Goal: Task Accomplishment & Management: Manage account settings

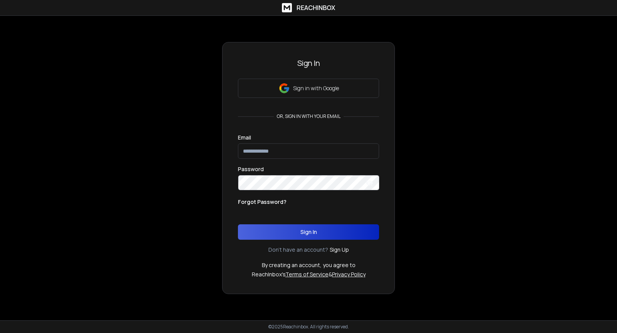
type input "**********"
click at [322, 234] on button "Sign In" at bounding box center [308, 231] width 141 height 15
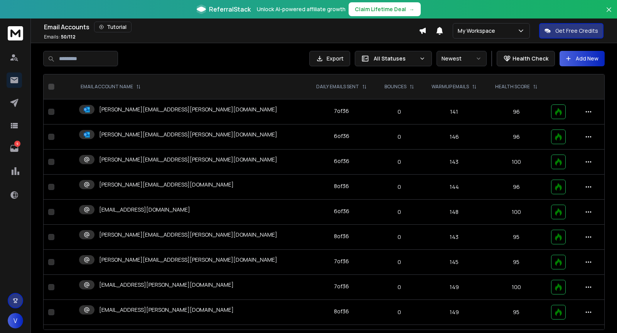
click at [15, 320] on span "V" at bounding box center [15, 320] width 15 height 15
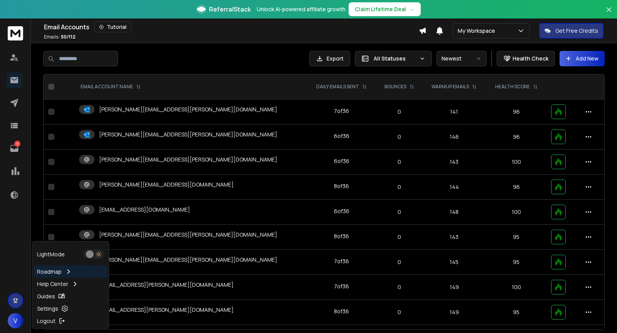
click at [97, 255] on icon at bounding box center [99, 254] width 6 height 6
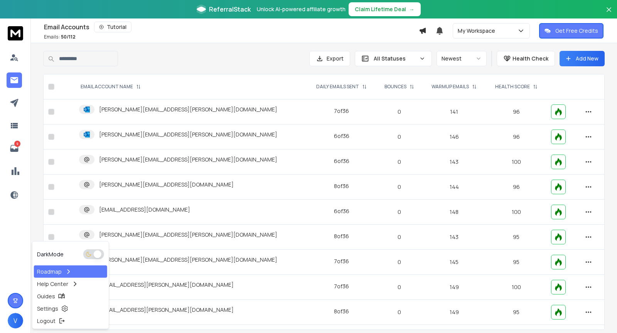
click at [10, 243] on div "9 V" at bounding box center [15, 177] width 31 height 318
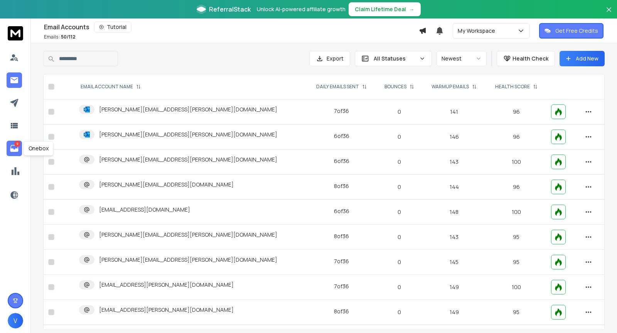
click at [15, 149] on icon at bounding box center [14, 148] width 8 height 7
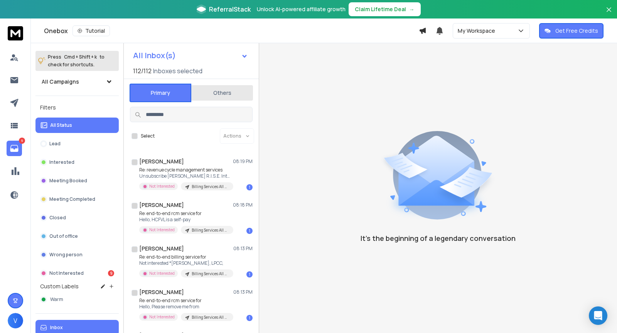
click at [607, 8] on icon "Close banner" at bounding box center [608, 9] width 5 height 5
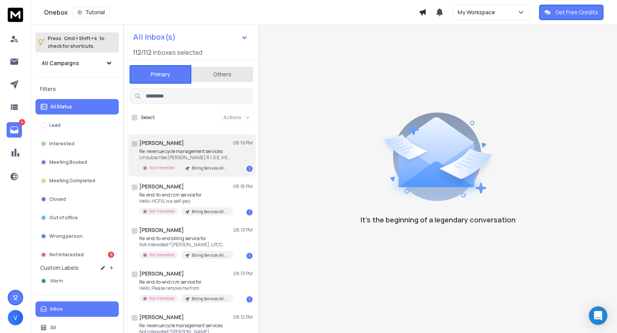
click at [198, 155] on p "Unsubscribe [PERSON_NAME] R.I.S.E. Integrated" at bounding box center [185, 158] width 92 height 6
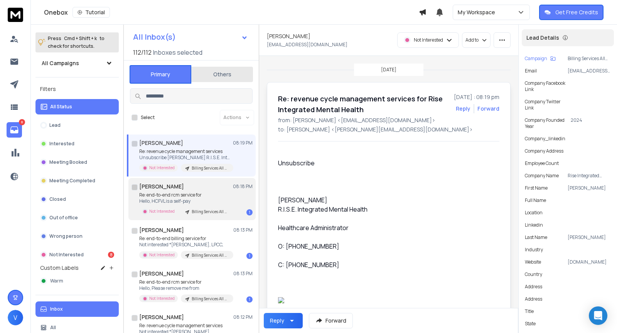
click at [210, 201] on p "Hello, HCFVL is a self-pay" at bounding box center [185, 201] width 92 height 6
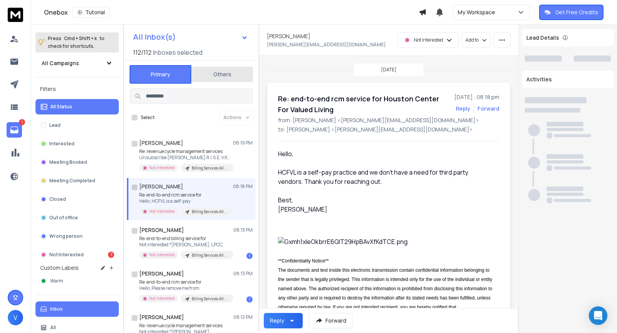
scroll to position [23, 0]
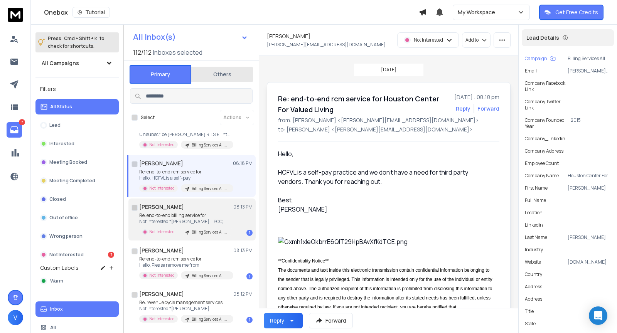
click at [200, 207] on div "Courtney Fleissner 08:13 PM" at bounding box center [195, 207] width 113 height 8
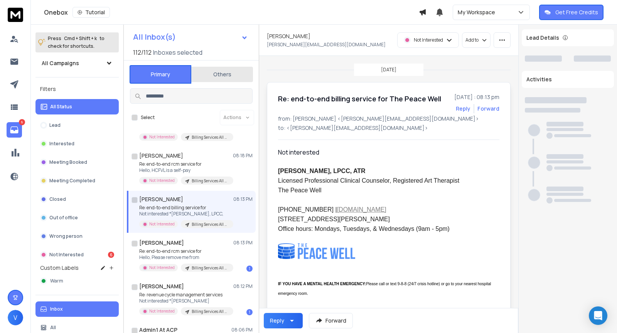
scroll to position [47, 0]
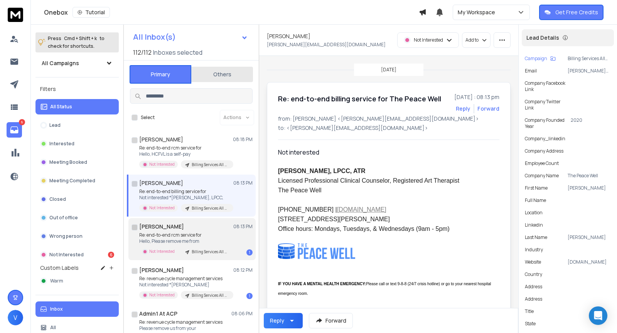
click at [204, 234] on p "Re: end-to-end rcm service for" at bounding box center [185, 235] width 92 height 6
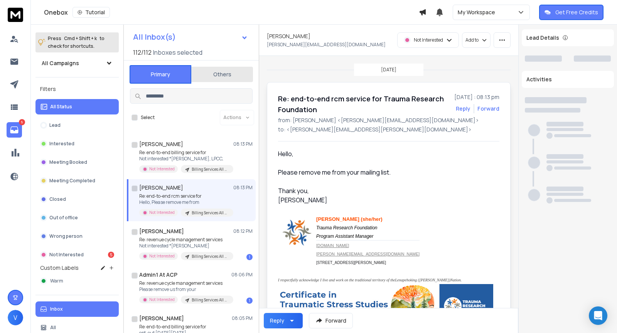
scroll to position [86, 0]
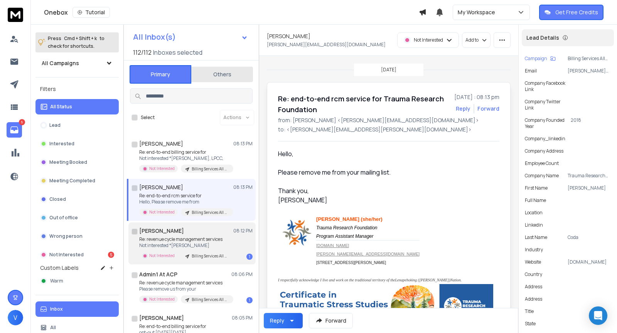
click at [204, 235] on div "Maren Peterson 08:12 PM Re: revenue cycle management services Not interested *M…" at bounding box center [195, 243] width 113 height 33
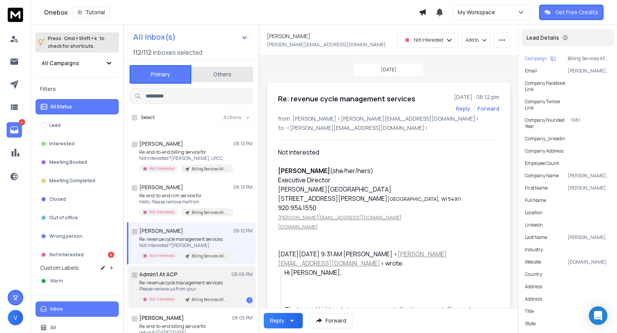
click at [222, 276] on div "Admin1 At ACP 08:06 PM" at bounding box center [195, 275] width 113 height 8
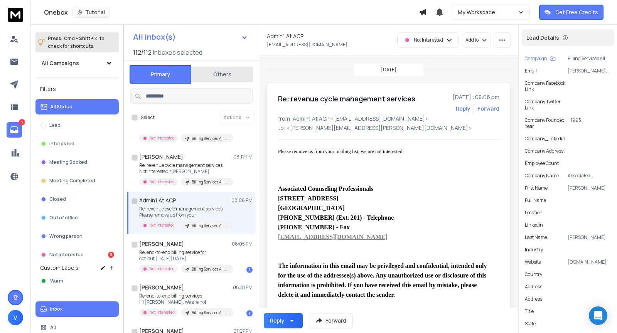
scroll to position [163, 0]
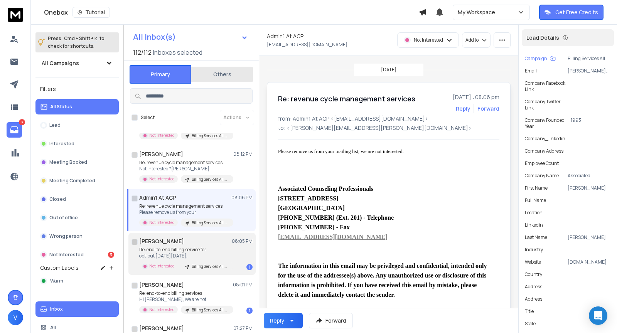
click at [206, 250] on p "Re: end-to-end billing service for" at bounding box center [185, 250] width 92 height 6
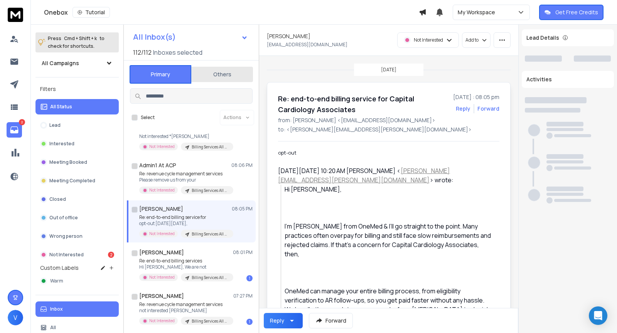
scroll to position [208, 0]
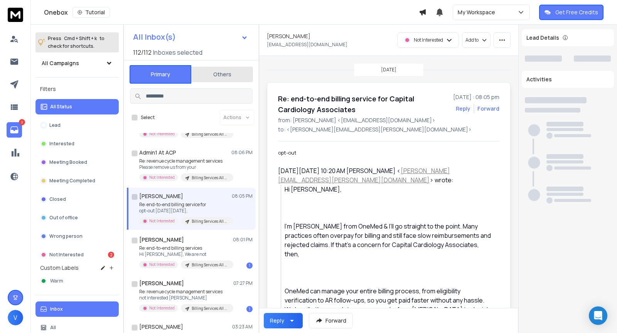
click at [206, 250] on p "Re: end-to-end billing services" at bounding box center [185, 248] width 92 height 6
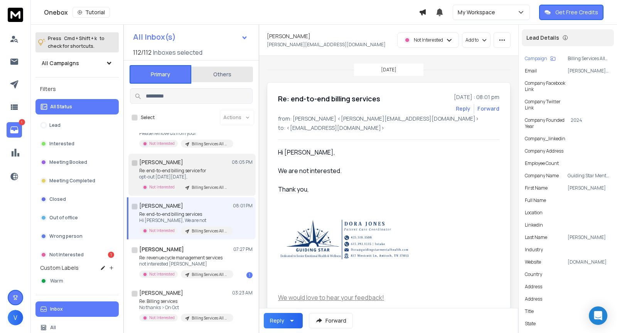
scroll to position [248, 0]
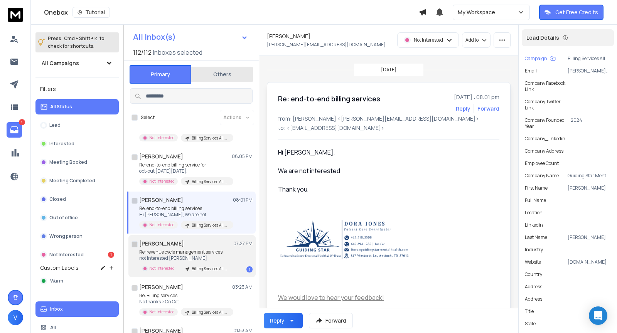
click at [206, 251] on p "Re: revenue cycle management services" at bounding box center [185, 252] width 92 height 6
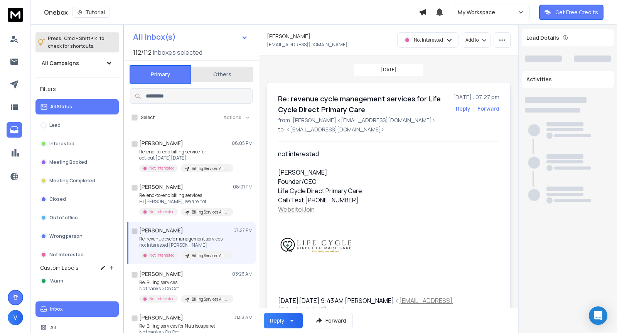
scroll to position [266, 0]
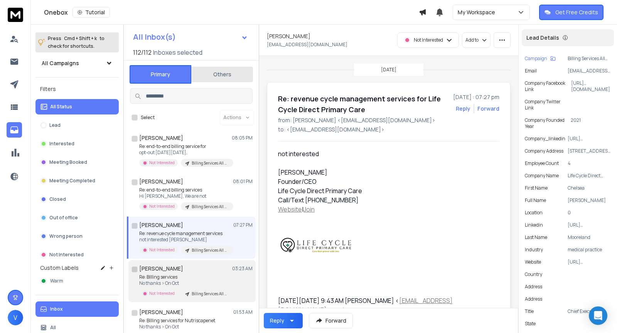
click at [209, 277] on p "Re: Billing services" at bounding box center [185, 277] width 92 height 6
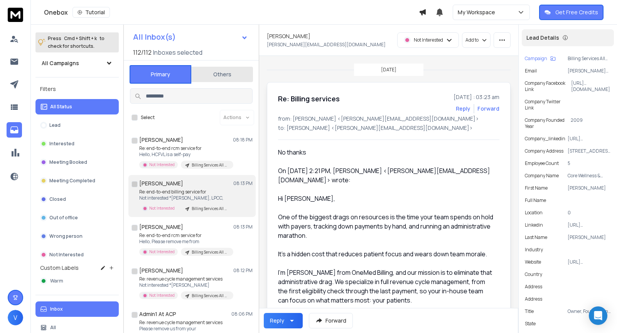
scroll to position [0, 0]
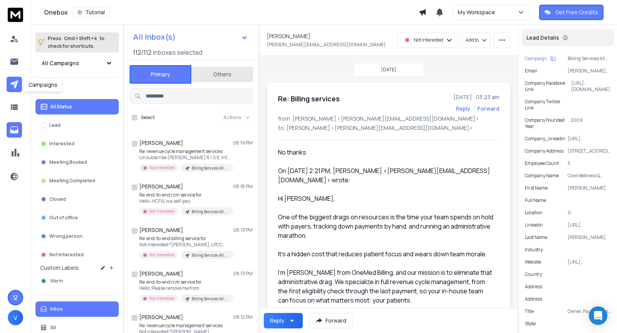
click at [11, 81] on icon at bounding box center [14, 84] width 9 height 9
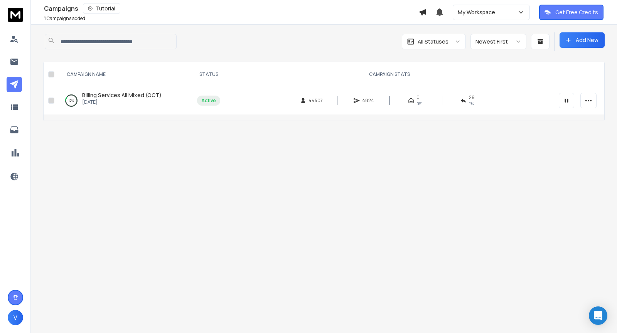
click at [264, 41] on div at bounding box center [183, 41] width 281 height 18
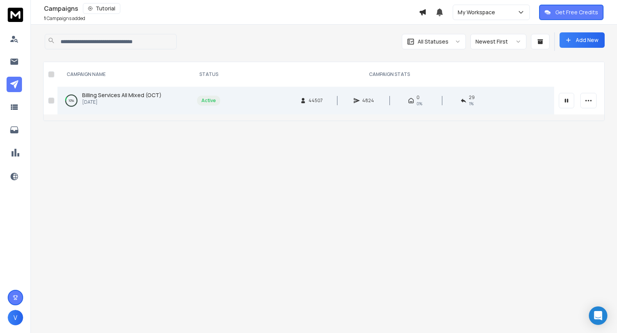
click at [219, 102] on td "Active" at bounding box center [208, 101] width 32 height 28
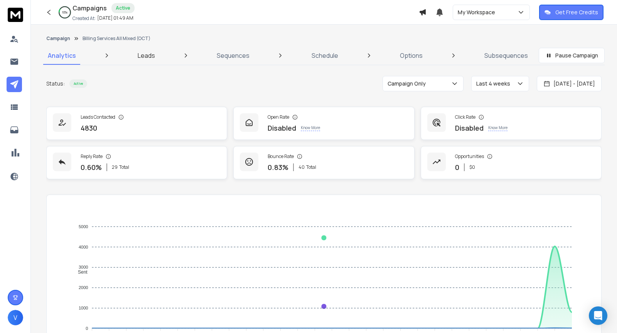
click at [148, 56] on p "Leads" at bounding box center [146, 55] width 17 height 9
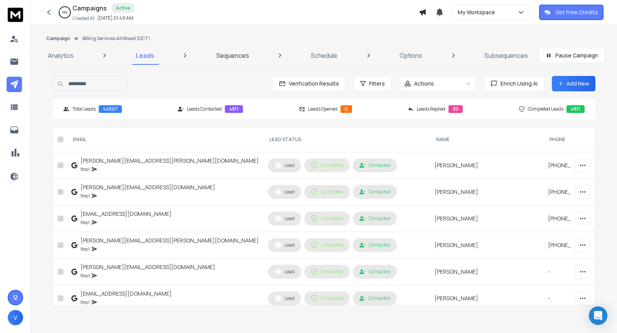
click at [232, 51] on p "Sequences" at bounding box center [232, 55] width 33 height 9
click at [232, 57] on p "Sequences" at bounding box center [232, 55] width 33 height 9
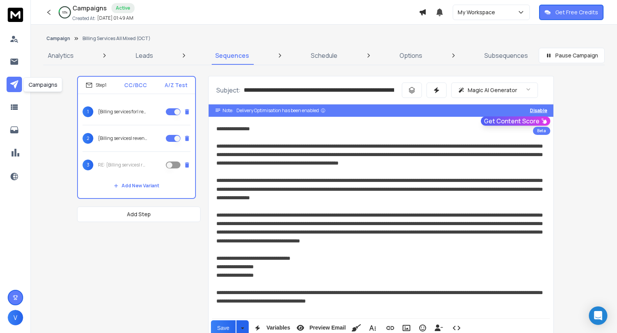
click at [13, 84] on icon at bounding box center [14, 85] width 8 height 8
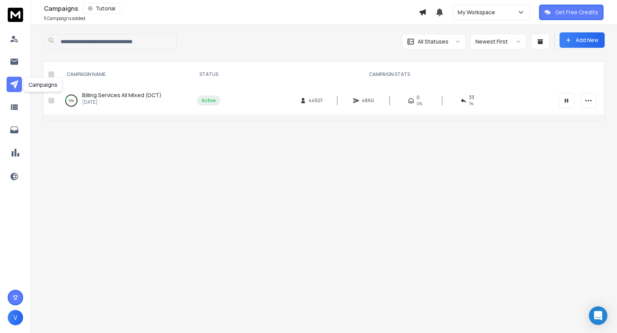
click at [323, 38] on div at bounding box center [183, 41] width 281 height 18
click at [173, 174] on div "Campaigns 1 Campaigns Added All Statuses Newest First Add New CAMPAIGN NAME STA…" at bounding box center [323, 198] width 561 height 333
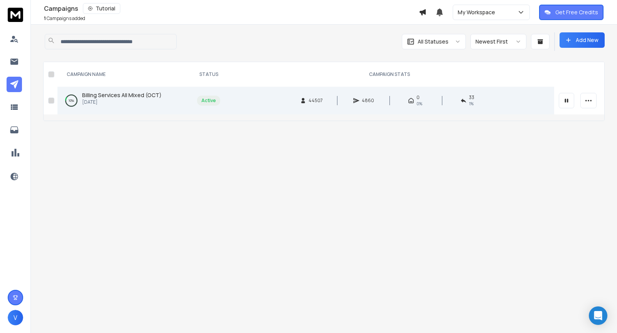
click at [292, 105] on div "44507 4860 0 0% 33 1 %" at bounding box center [389, 100] width 320 height 12
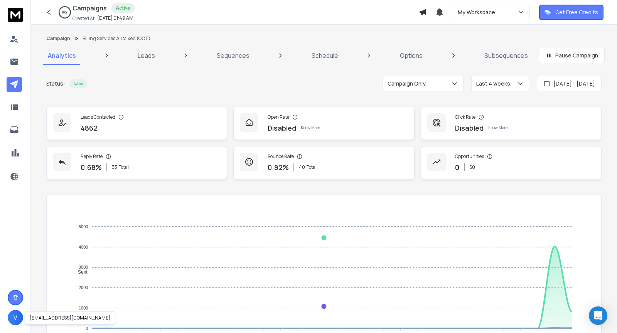
click at [19, 325] on button "V" at bounding box center [15, 317] width 15 height 15
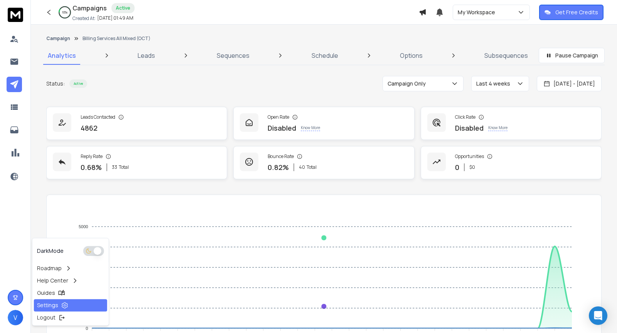
click at [51, 308] on p "Settings" at bounding box center [47, 305] width 21 height 8
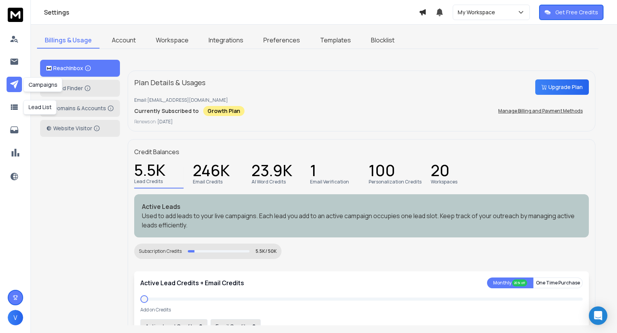
click at [15, 87] on icon at bounding box center [14, 85] width 8 height 8
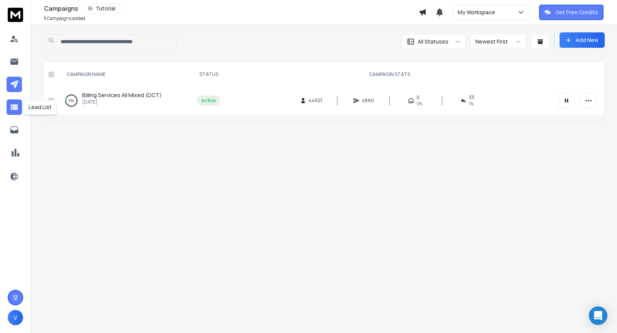
click at [14, 101] on link at bounding box center [14, 106] width 15 height 15
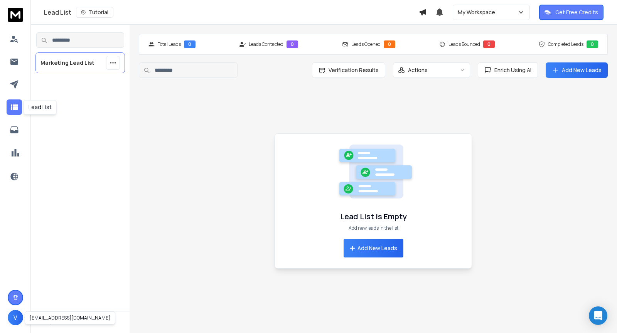
click at [15, 320] on span "V" at bounding box center [15, 317] width 15 height 15
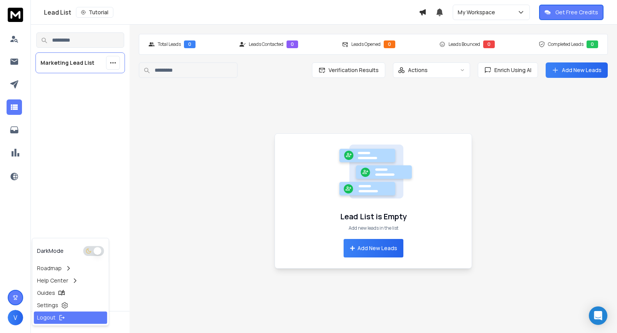
click at [52, 318] on p "Logout" at bounding box center [46, 318] width 18 height 8
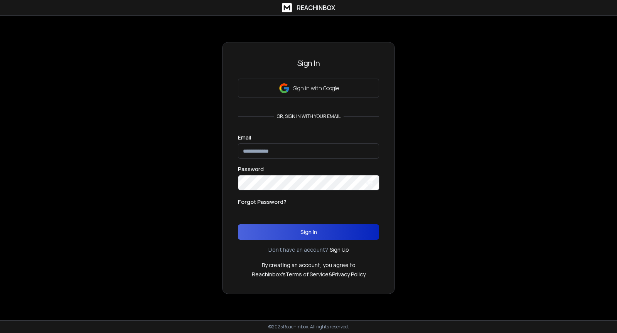
type input "**********"
click at [304, 229] on button "Sign In" at bounding box center [308, 231] width 141 height 15
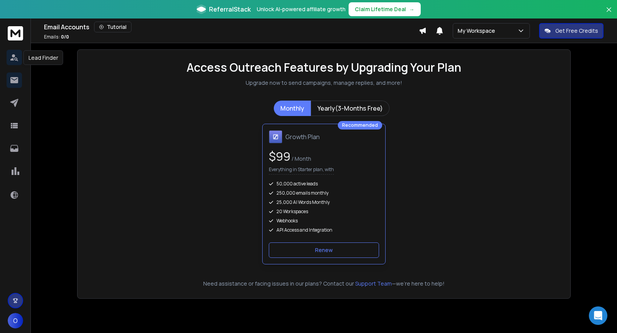
click at [16, 55] on icon at bounding box center [14, 57] width 9 height 9
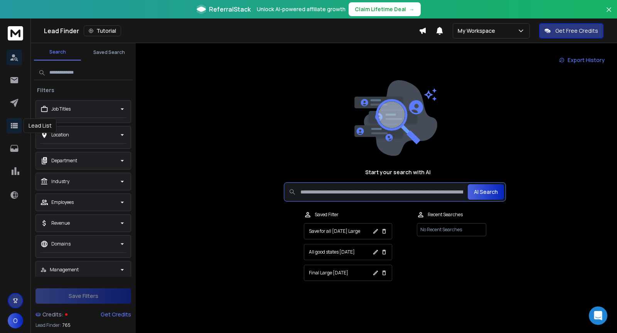
click at [17, 126] on icon at bounding box center [14, 125] width 7 height 5
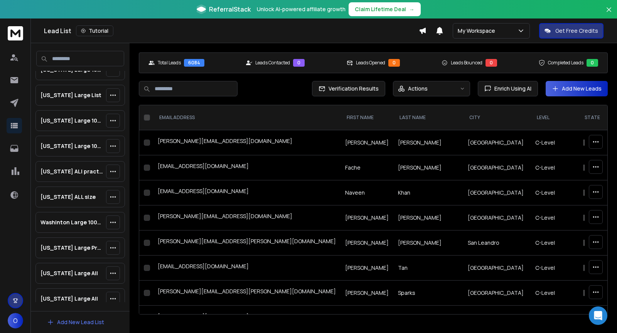
scroll to position [537, 0]
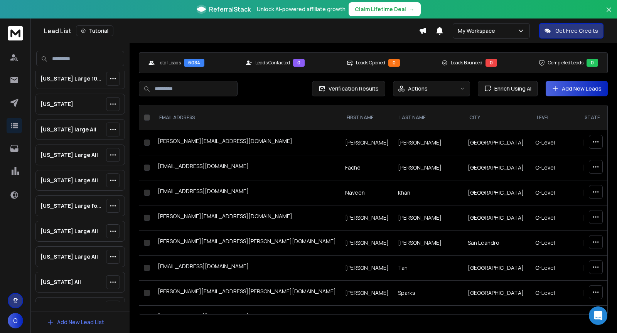
click at [67, 304] on p "New Jersey Large All" at bounding box center [68, 308] width 57 height 8
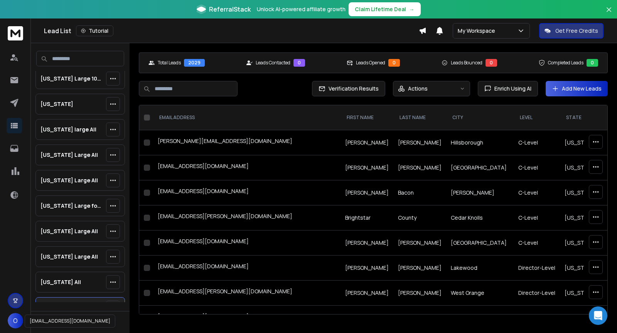
click at [14, 321] on span "O" at bounding box center [15, 320] width 15 height 15
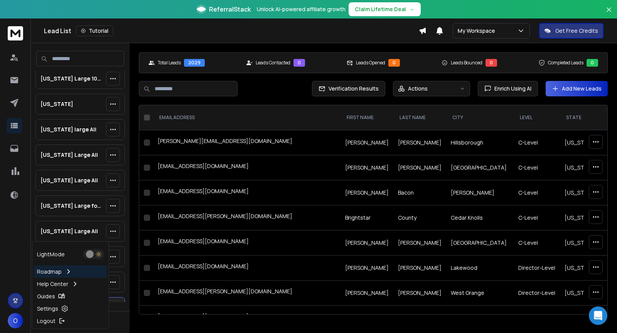
click at [91, 255] on button "button" at bounding box center [93, 254] width 21 height 10
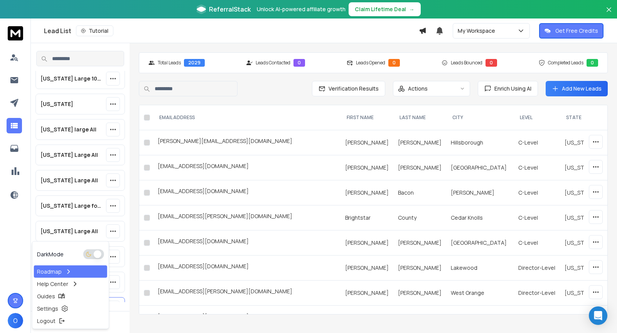
click at [11, 224] on div "O" at bounding box center [15, 177] width 31 height 318
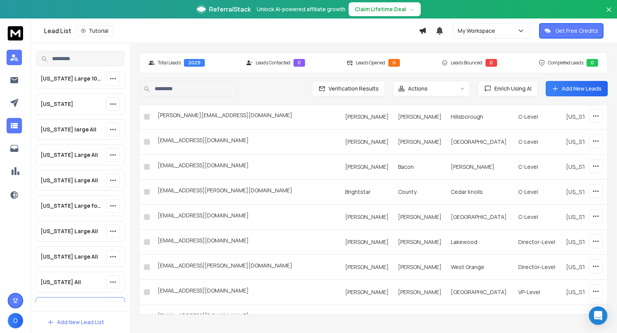
scroll to position [0, 0]
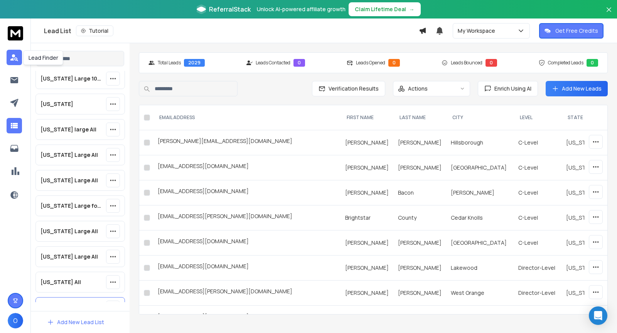
click at [13, 56] on circle at bounding box center [13, 55] width 3 height 3
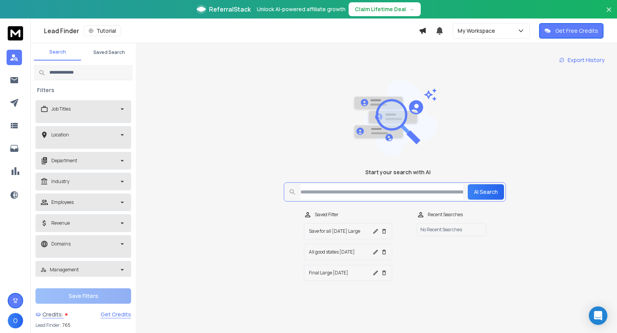
click at [113, 315] on div "Get Credits" at bounding box center [116, 315] width 30 height 8
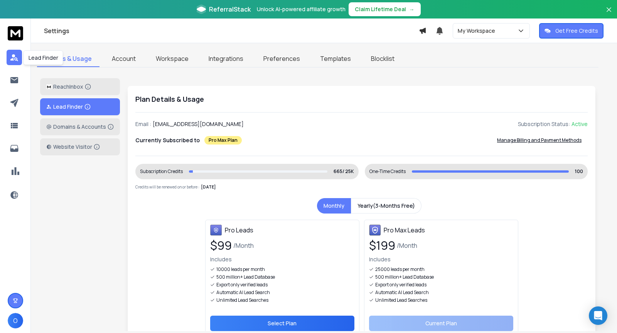
click at [15, 54] on icon at bounding box center [14, 57] width 9 height 9
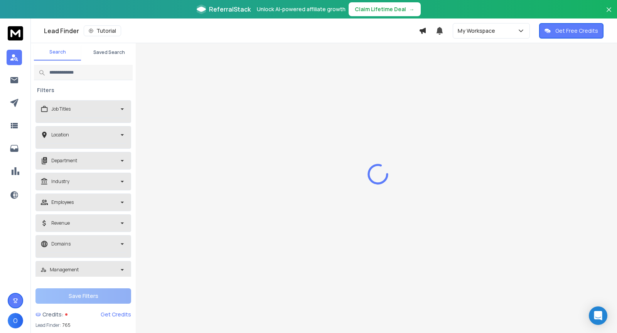
click at [102, 52] on button "Saved Search" at bounding box center [109, 52] width 47 height 15
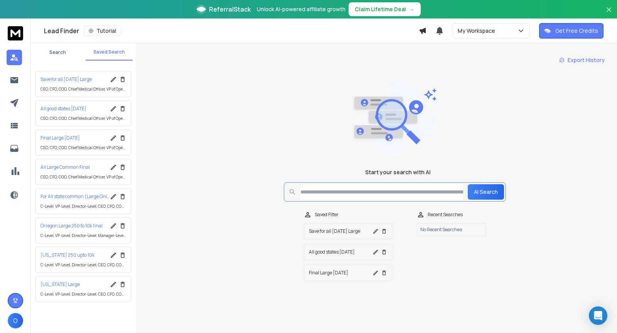
click at [70, 80] on p "Save for all 7th Oct Large" at bounding box center [65, 79] width 51 height 6
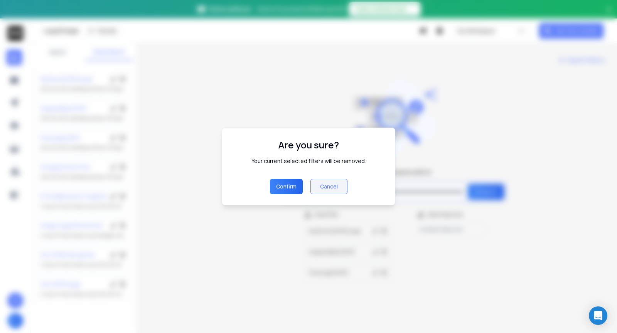
click at [277, 186] on button "Confirm" at bounding box center [286, 186] width 33 height 15
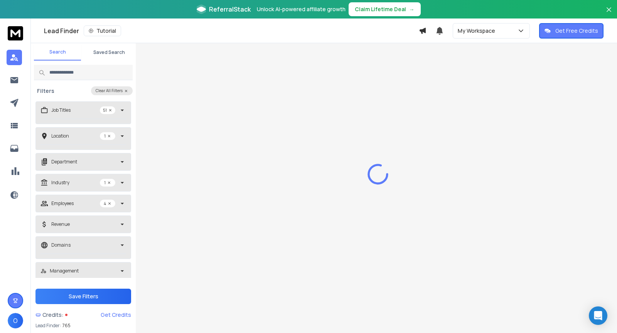
click at [67, 134] on p "Location" at bounding box center [60, 136] width 18 height 6
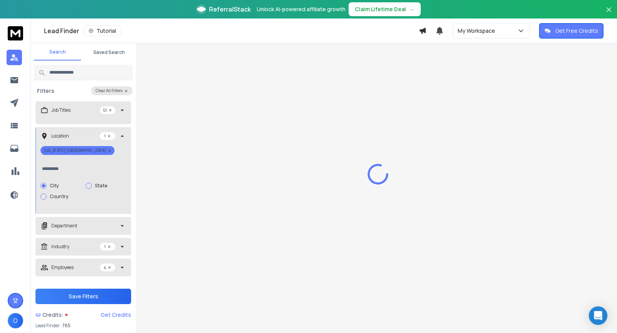
click at [108, 150] on icon at bounding box center [109, 151] width 2 height 2
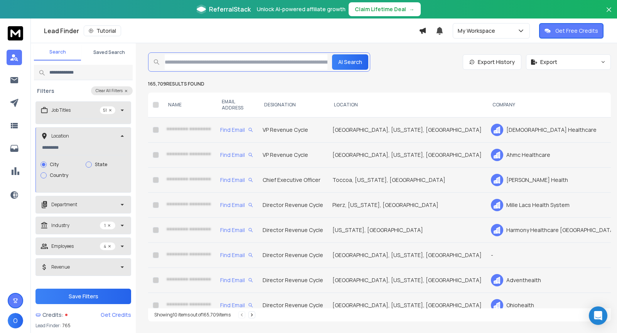
click at [86, 163] on button "State" at bounding box center [89, 164] width 6 height 6
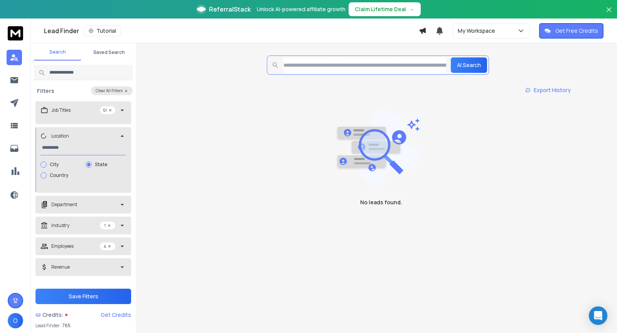
click at [65, 149] on input at bounding box center [83, 147] width 86 height 15
paste input "********"
type input "********"
click at [45, 192] on States "Arkansas-United States" at bounding box center [43, 192] width 6 height 6
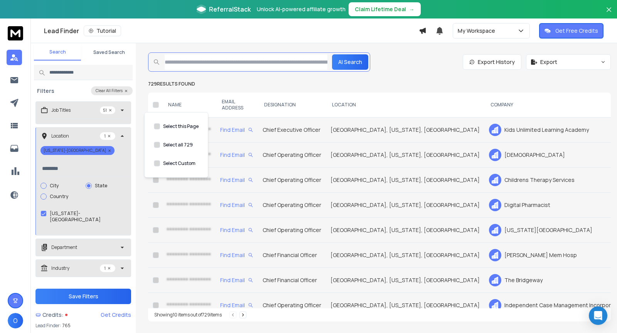
click at [156, 144] on button "Select this Page" at bounding box center [157, 145] width 6 height 6
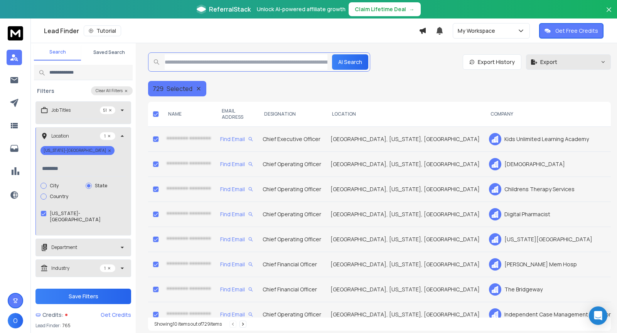
click at [584, 60] on div "Export" at bounding box center [564, 62] width 66 height 8
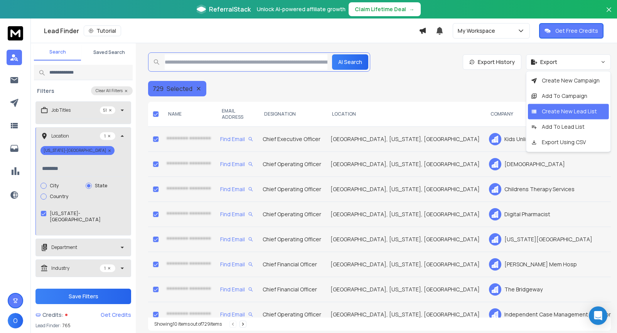
click at [552, 110] on p "Create New Lead List" at bounding box center [569, 111] width 58 height 11
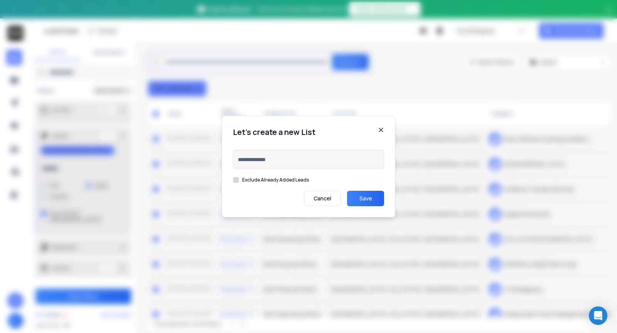
click at [236, 179] on button "Exclude Already Added Leads" at bounding box center [236, 180] width 6 height 6
click at [277, 163] on input at bounding box center [308, 159] width 151 height 19
type input "**********"
click at [380, 178] on div "Exclude Already Added Leads" at bounding box center [308, 180] width 151 height 6
click at [363, 199] on button "Save" at bounding box center [365, 198] width 37 height 15
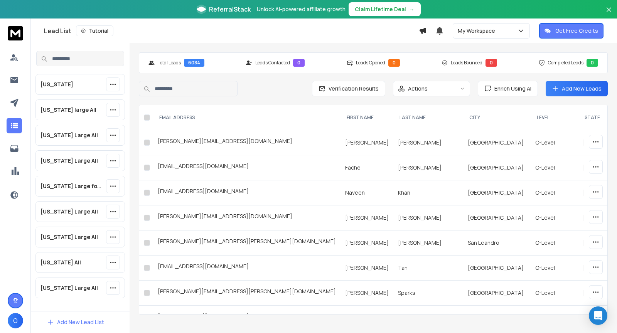
scroll to position [562, 0]
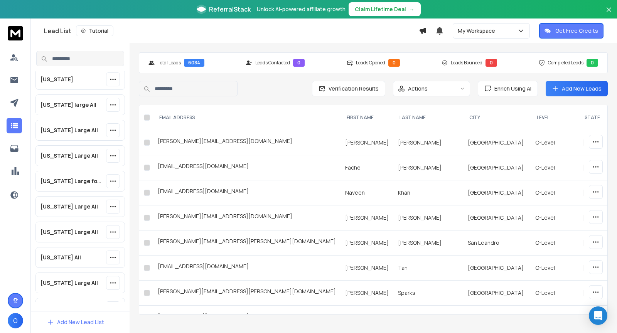
click at [77, 304] on p "Arkansas large all" at bounding box center [68, 308] width 56 height 8
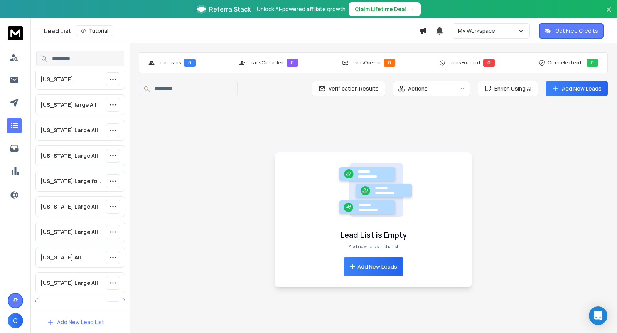
click at [76, 272] on div "New Jersey Large All" at bounding box center [79, 282] width 89 height 21
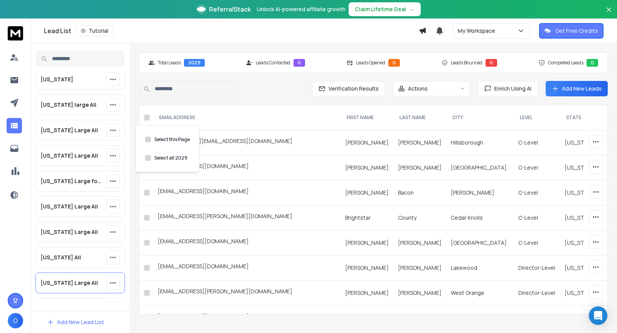
click at [148, 155] on button "Select this Page" at bounding box center [148, 158] width 6 height 6
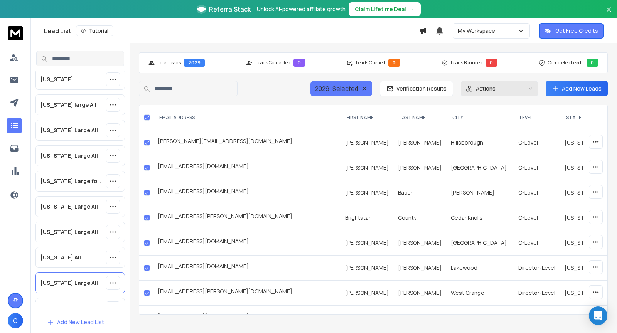
click at [508, 88] on div "Actions" at bounding box center [495, 89] width 59 height 8
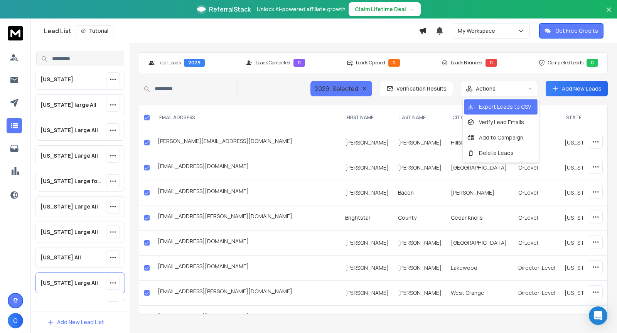
click at [496, 108] on p "Export Leads to CSV" at bounding box center [504, 106] width 55 height 11
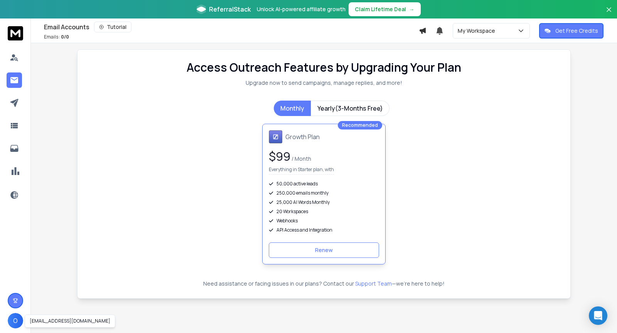
click at [20, 326] on span "O" at bounding box center [15, 320] width 15 height 15
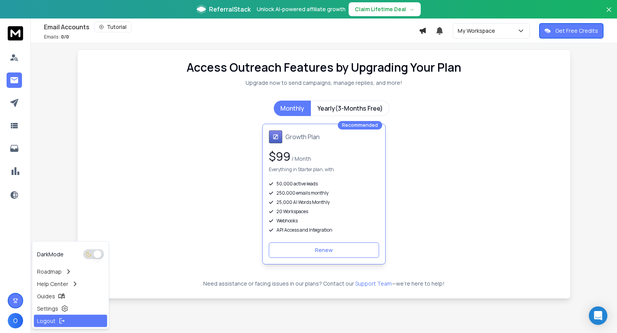
click at [74, 326] on div "Logout" at bounding box center [70, 321] width 73 height 12
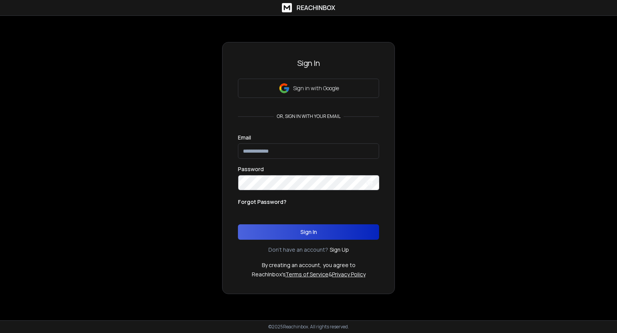
click at [296, 151] on input "email" at bounding box center [308, 150] width 141 height 15
type input "**********"
click at [306, 233] on button "Sign In" at bounding box center [308, 231] width 141 height 15
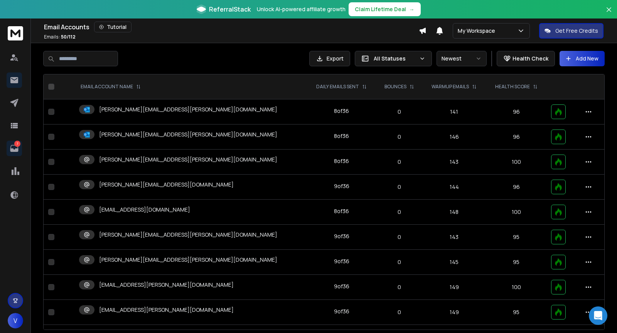
click at [11, 148] on icon at bounding box center [14, 148] width 8 height 7
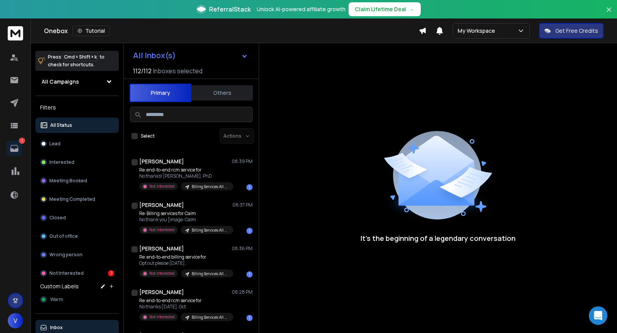
click at [609, 8] on icon "Close banner" at bounding box center [608, 9] width 7 height 7
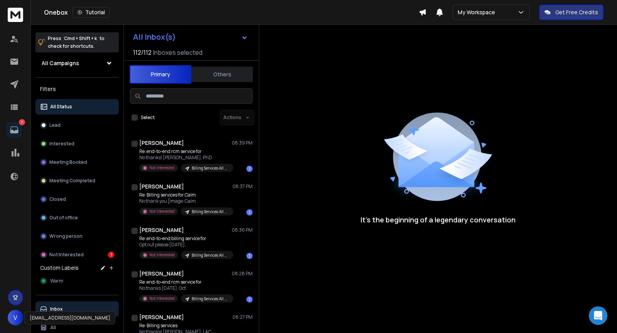
click at [17, 320] on span "V" at bounding box center [15, 317] width 15 height 15
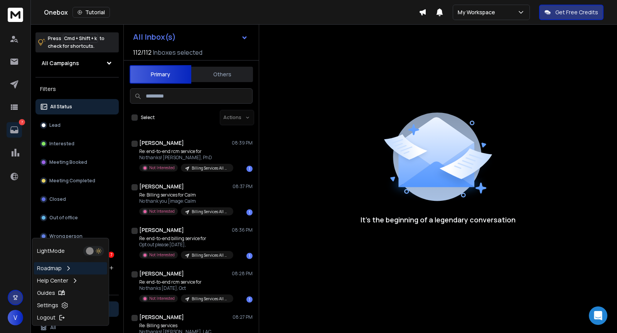
click at [89, 250] on button "button" at bounding box center [93, 251] width 21 height 10
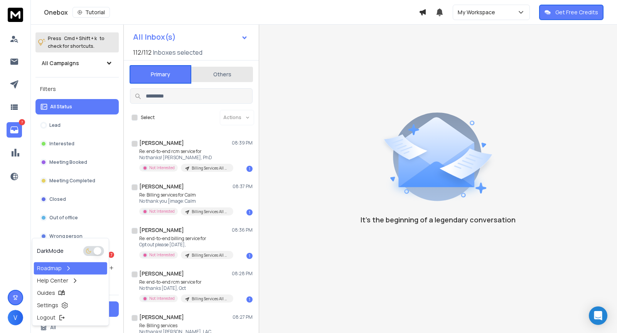
click at [355, 158] on div "It’s the beginning of a legendary conversation" at bounding box center [438, 166] width 358 height 283
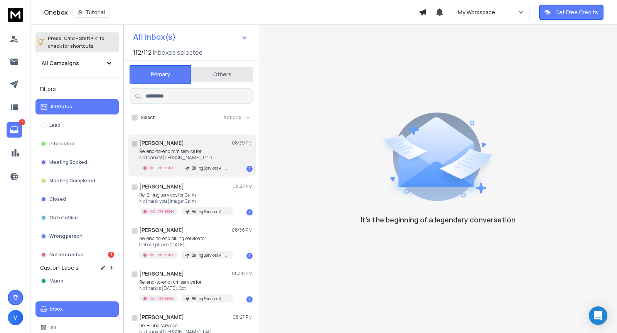
click at [188, 143] on div "Lynda Spann 08:39 PM" at bounding box center [195, 143] width 113 height 8
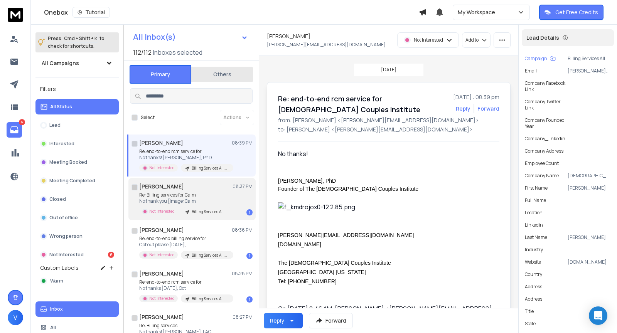
click at [196, 188] on div "Dominque Murrell 08:37 PM" at bounding box center [195, 187] width 113 height 8
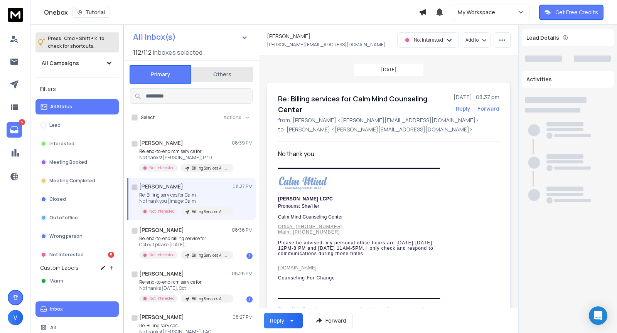
scroll to position [28, 0]
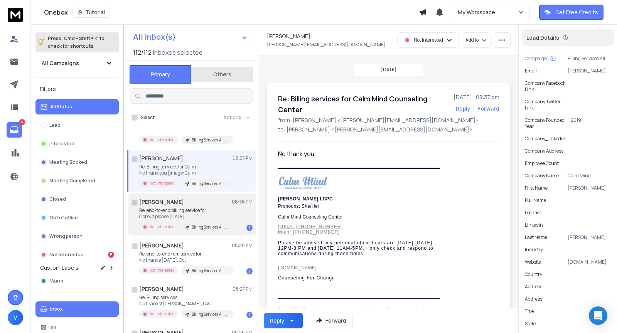
click at [201, 212] on p "Re: end-to-end billing service for" at bounding box center [185, 210] width 92 height 6
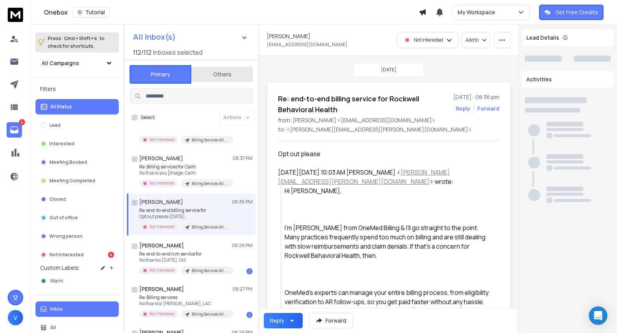
scroll to position [51, 0]
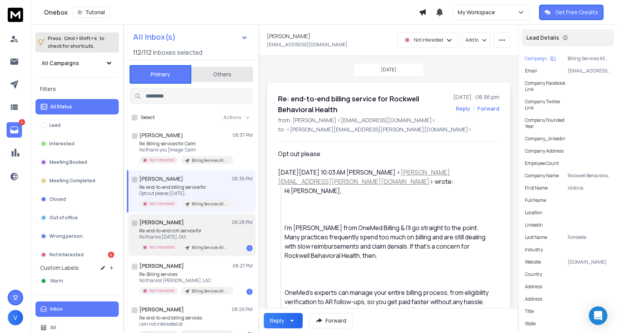
click at [188, 229] on p "Re: end-to-end rcm service for" at bounding box center [185, 231] width 92 height 6
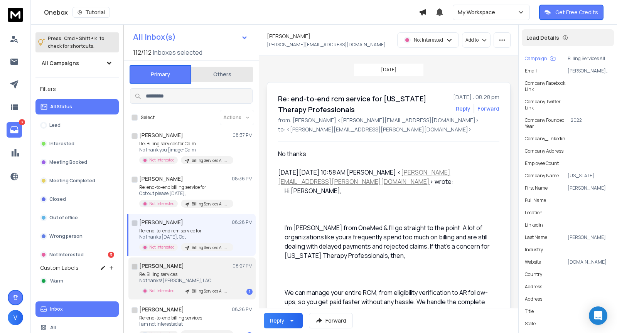
click at [203, 263] on div "Arielle Arnett 08:27 PM" at bounding box center [195, 266] width 113 height 8
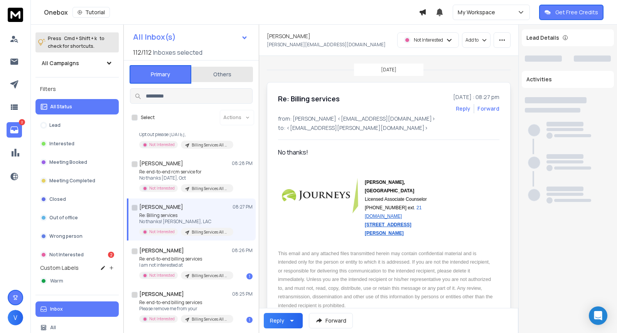
scroll to position [128, 0]
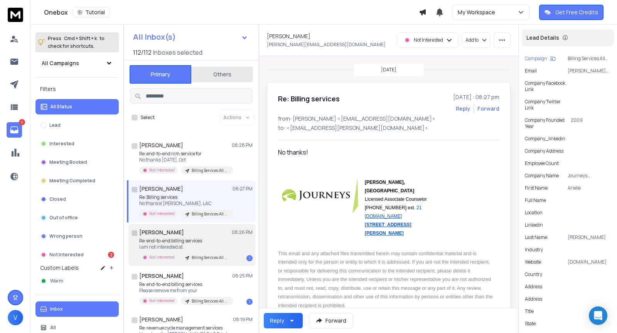
click at [186, 231] on div "LeAnn Taylor 08:26 PM" at bounding box center [195, 233] width 113 height 8
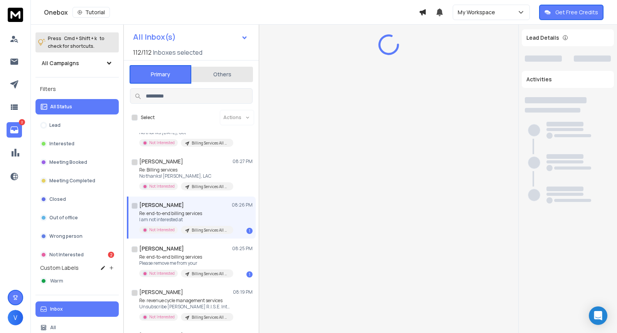
scroll to position [160, 0]
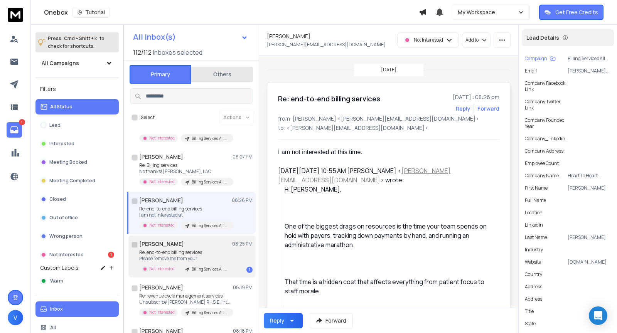
click at [188, 246] on div "John Kerwick 08:25 PM" at bounding box center [195, 244] width 113 height 8
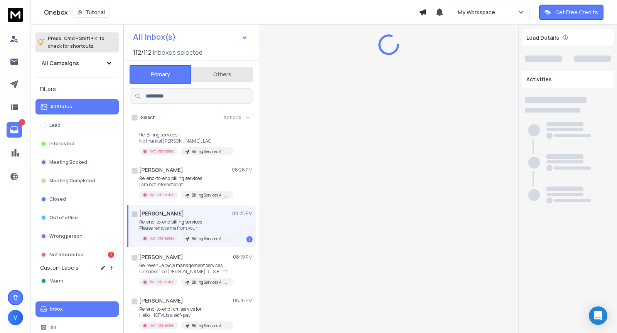
scroll to position [193, 0]
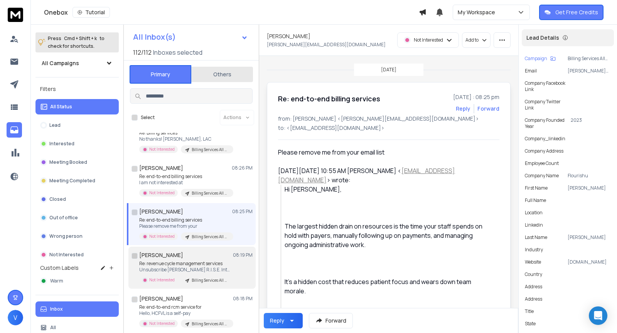
click at [191, 257] on div "Michael Beale 08:19 PM" at bounding box center [195, 255] width 113 height 8
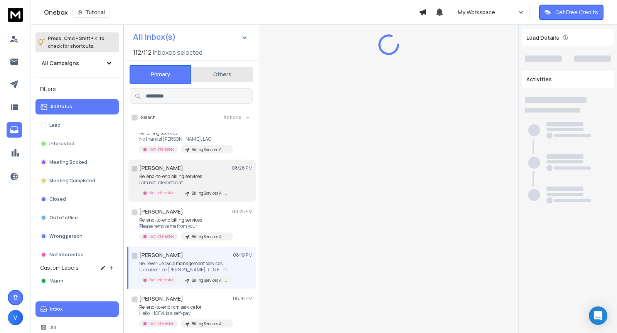
click at [182, 170] on div "LeAnn Taylor 08:26 PM" at bounding box center [195, 168] width 113 height 8
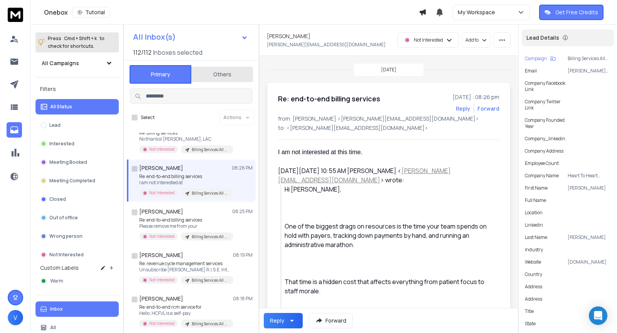
click at [431, 43] on p "Not Interested" at bounding box center [428, 40] width 29 height 6
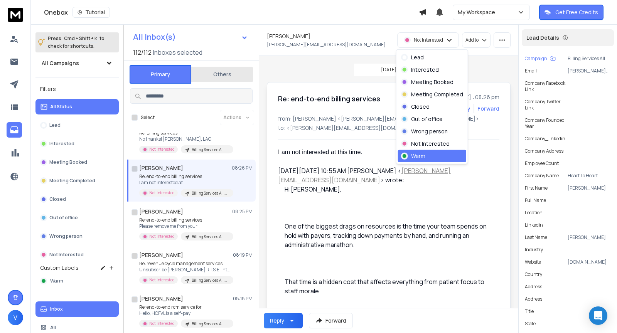
click at [429, 154] on div "Warm" at bounding box center [432, 156] width 68 height 12
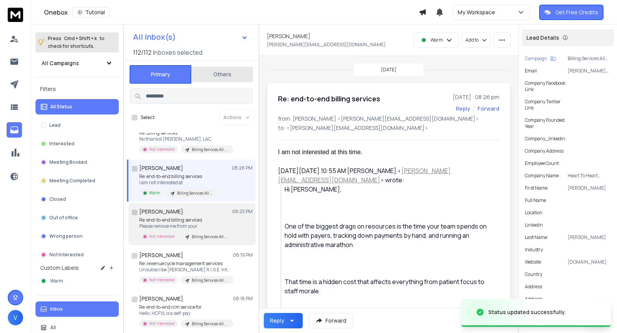
click at [201, 213] on div "John Kerwick 08:25 PM" at bounding box center [195, 212] width 113 height 8
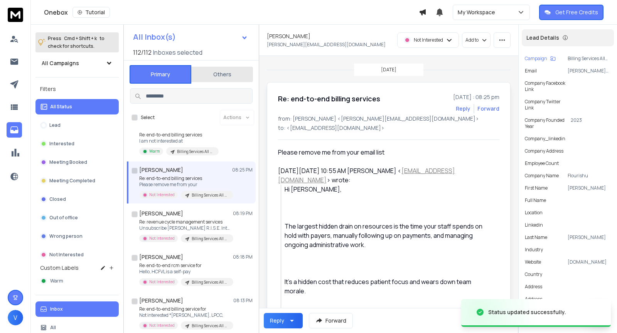
scroll to position [235, 0]
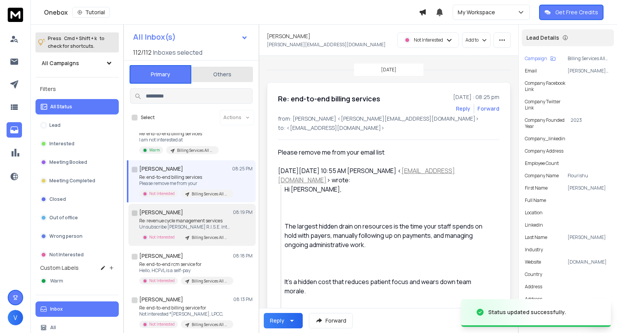
click at [202, 215] on div "Michael Beale 08:19 PM" at bounding box center [195, 213] width 113 height 8
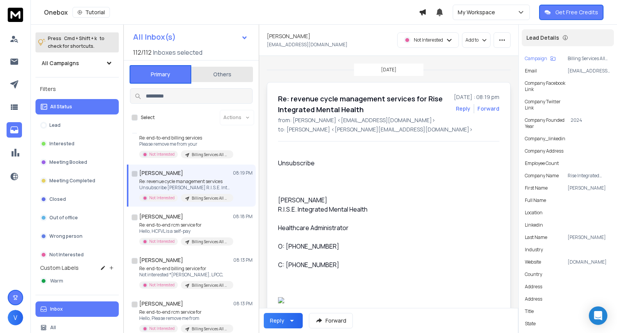
scroll to position [275, 0]
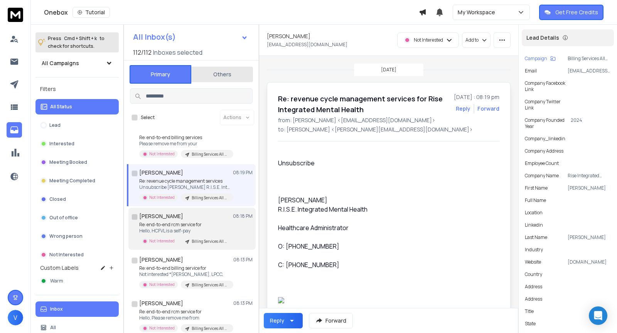
click at [200, 218] on div "Nina Moak 08:18 PM" at bounding box center [195, 216] width 113 height 8
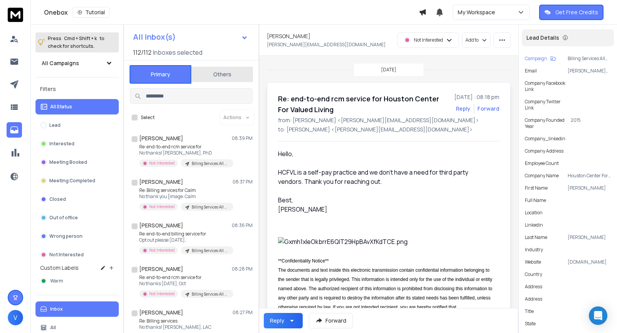
scroll to position [0, 0]
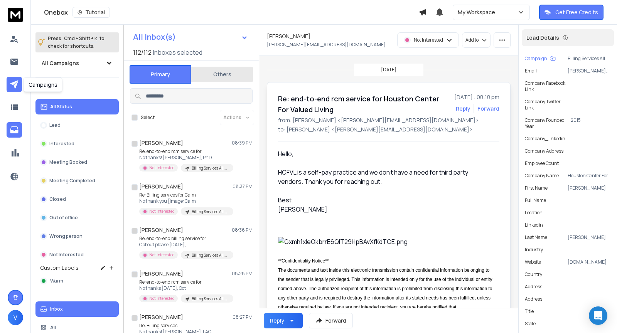
click at [13, 81] on icon at bounding box center [14, 84] width 9 height 9
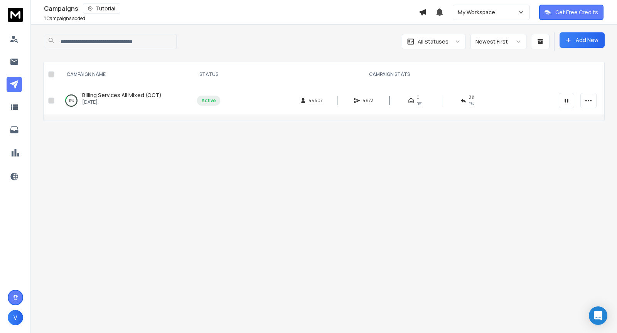
click at [448, 169] on div "Campaigns 1 Campaigns Added All Statuses Newest First Add New CAMPAIGN NAME STA…" at bounding box center [323, 198] width 561 height 333
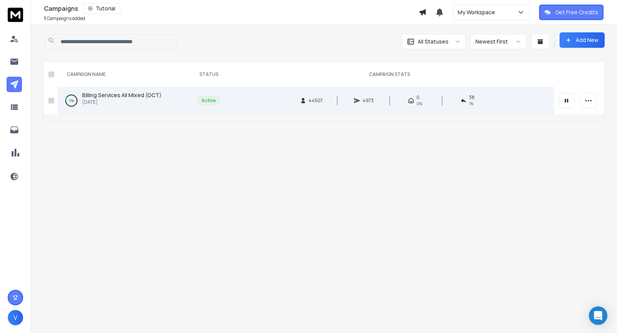
click at [253, 103] on div "44507 4973 0 0% 38 1 %" at bounding box center [389, 100] width 320 height 12
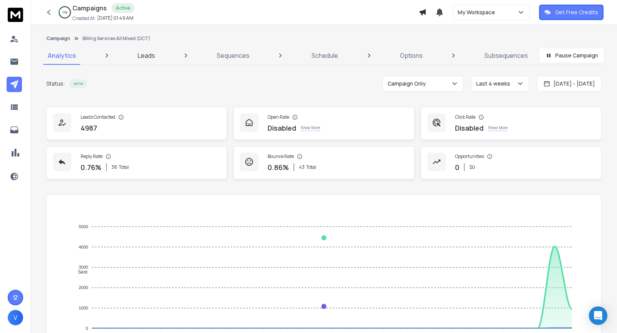
click at [148, 54] on p "Leads" at bounding box center [146, 55] width 17 height 9
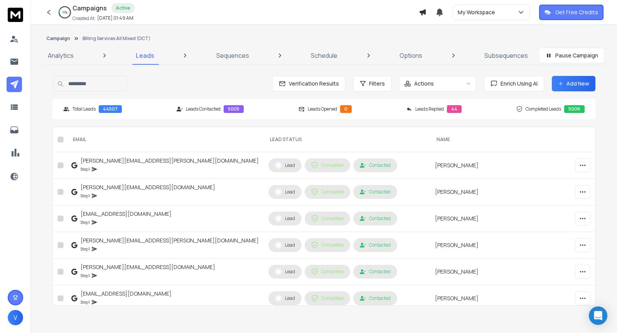
click at [561, 87] on button "Add New" at bounding box center [574, 83] width 44 height 15
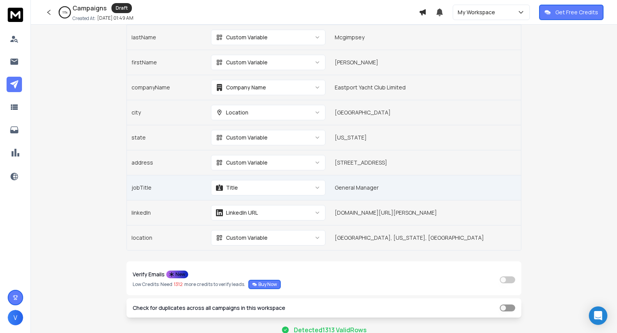
scroll to position [338, 0]
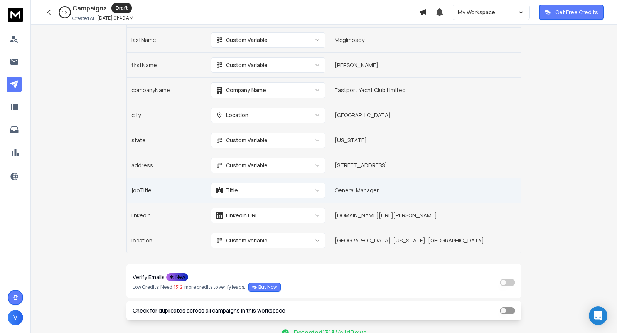
click at [234, 161] on div "Custom Variable" at bounding box center [242, 165] width 52 height 8
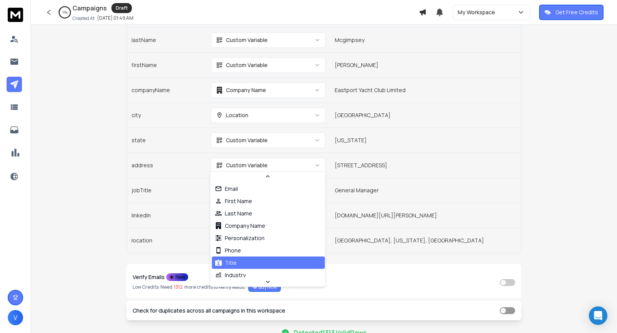
scroll to position [65, 0]
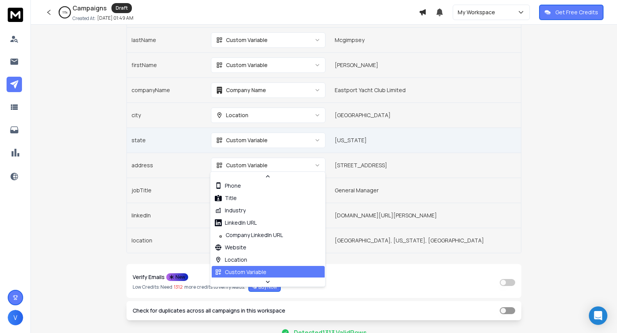
click at [188, 145] on td "state" at bounding box center [166, 140] width 79 height 25
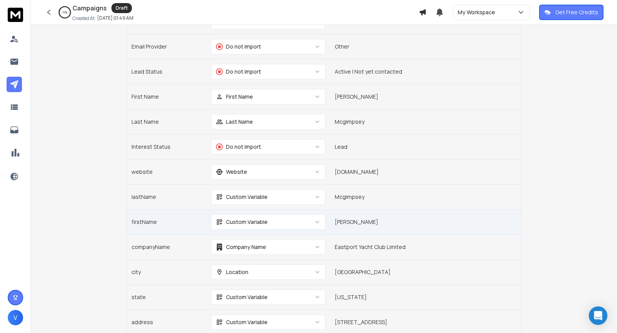
scroll to position [178, 0]
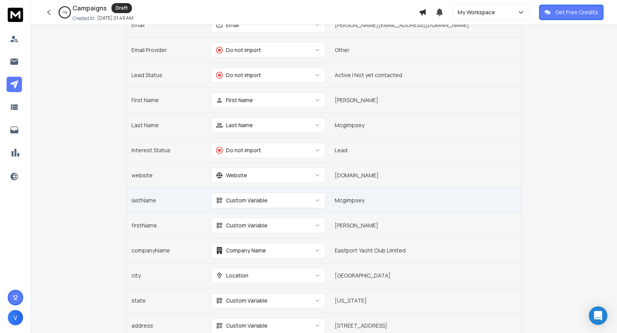
click at [239, 205] on button "Custom Variable" at bounding box center [268, 200] width 115 height 15
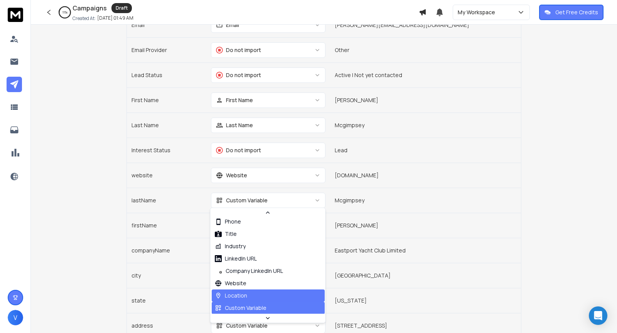
scroll to position [70, 0]
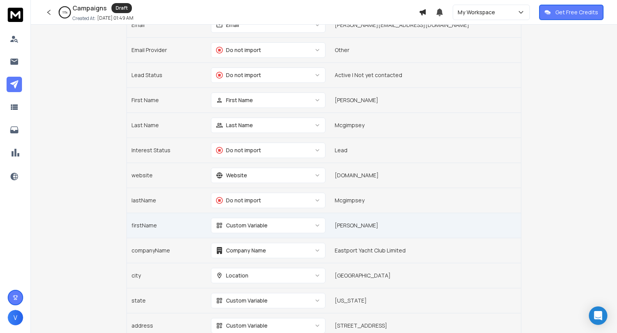
click at [239, 222] on div "Custom Variable" at bounding box center [242, 226] width 52 height 8
click at [82, 202] on div "leads (10).csv File Processed Upload all variables COLUMN NAME SELECT TYPE SAMP…" at bounding box center [308, 177] width 617 height 711
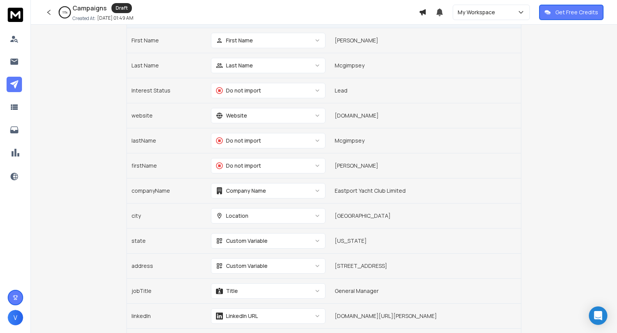
scroll to position [374, 0]
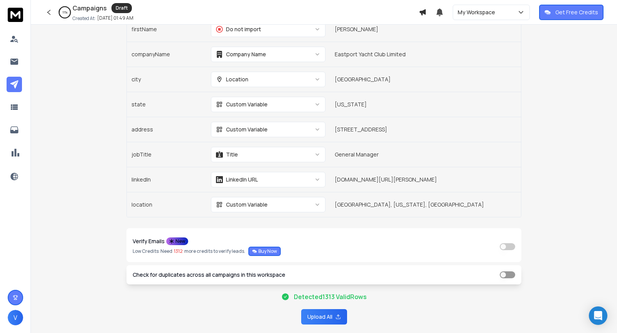
click at [326, 311] on button "Upload All" at bounding box center [324, 316] width 46 height 15
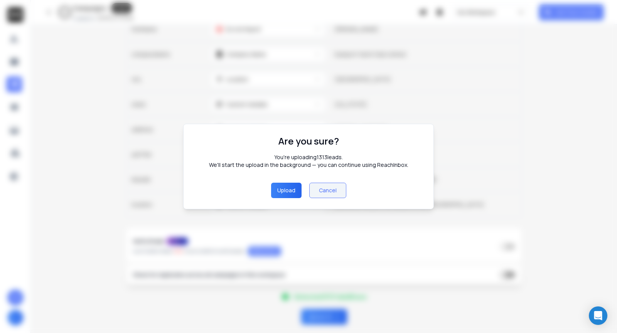
click at [283, 187] on button "Upload" at bounding box center [286, 190] width 30 height 15
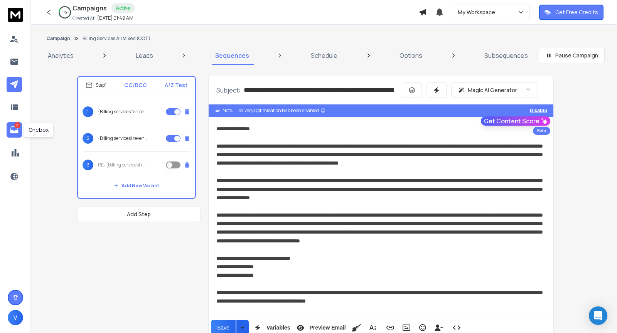
click at [14, 130] on icon at bounding box center [14, 129] width 9 height 9
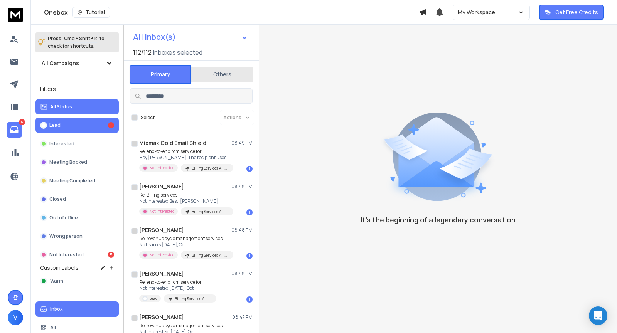
click at [73, 125] on button "Lead 1" at bounding box center [76, 125] width 83 height 15
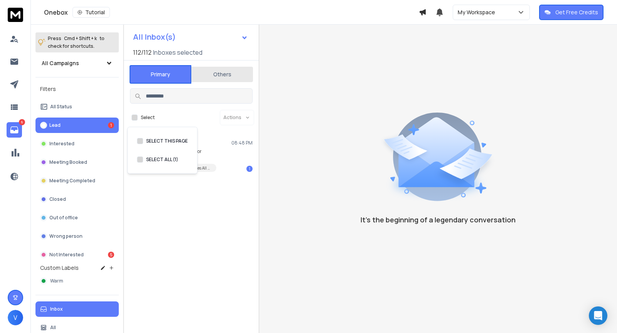
click at [177, 153] on div "SELECT ALL (1)" at bounding box center [162, 159] width 51 height 15
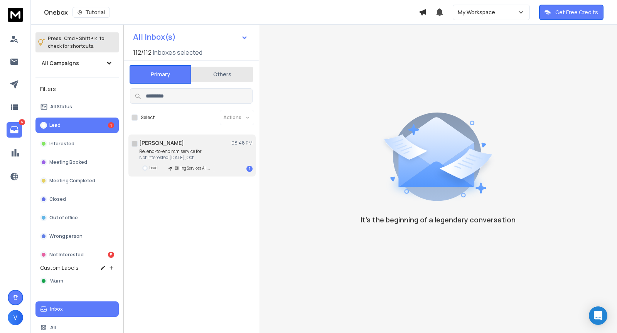
click at [220, 148] on div "Re: end-to-end rcm service for Not interested On Thu, Oct Lead Billing Services…" at bounding box center [195, 160] width 113 height 24
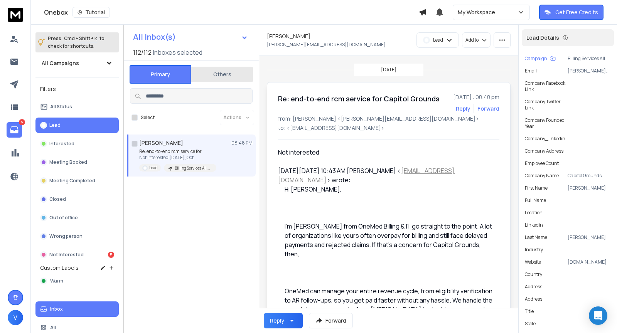
click at [448, 39] on icon at bounding box center [449, 40] width 6 height 6
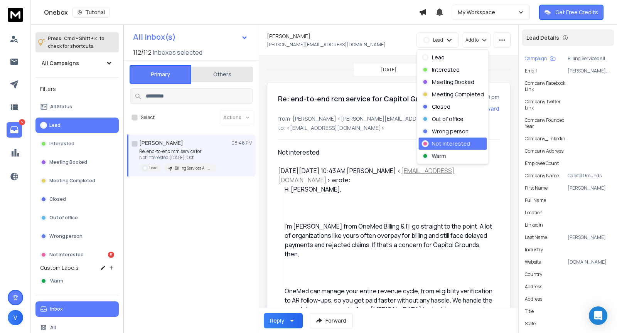
click at [447, 140] on p "Not Interested" at bounding box center [451, 144] width 39 height 8
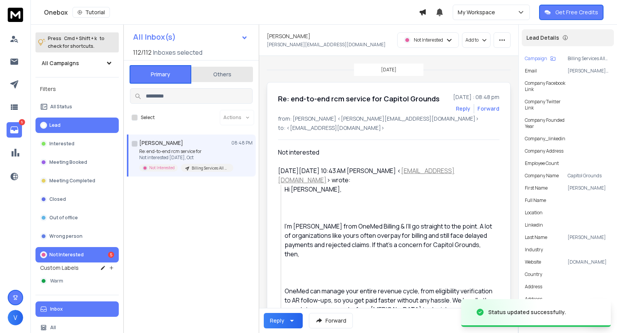
click at [75, 255] on p "Not Interested" at bounding box center [66, 255] width 34 height 6
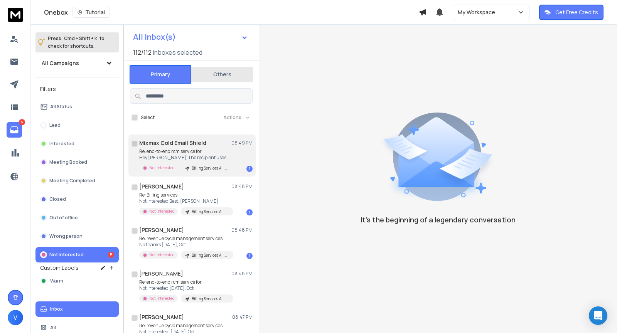
click at [200, 153] on p "Re: end-to-end rcm service for" at bounding box center [185, 151] width 92 height 6
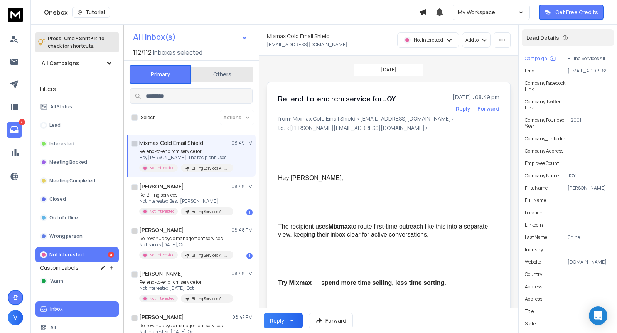
scroll to position [20, 0]
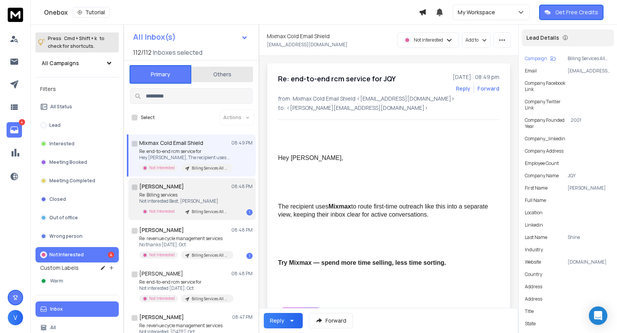
click at [198, 197] on p "Re: Billing services" at bounding box center [185, 195] width 92 height 6
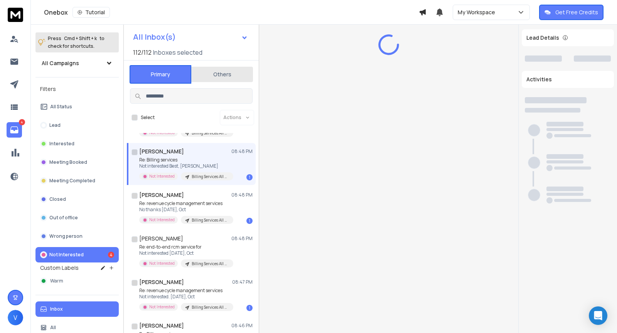
scroll to position [39, 0]
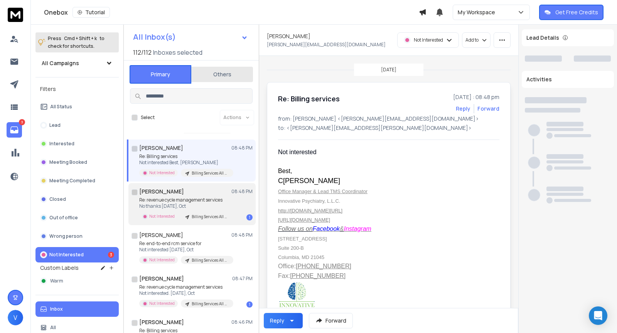
click at [180, 195] on div "Brie Scolaro 08:48 PM Re: revenue cycle management services No thanks On Thu, O…" at bounding box center [195, 204] width 113 height 33
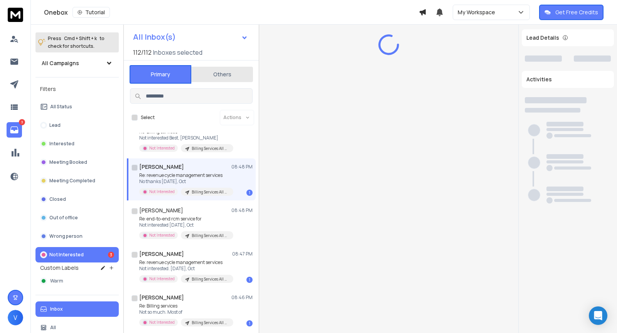
scroll to position [74, 0]
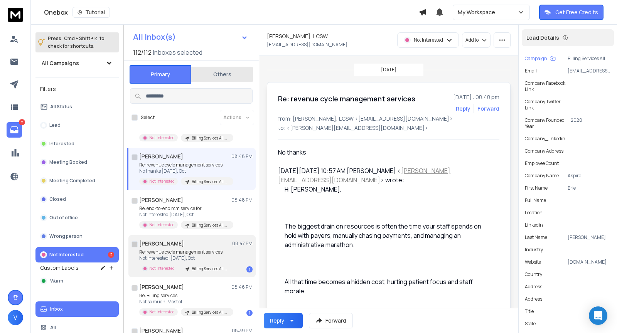
click at [183, 246] on div "Miracle James 08:47 PM" at bounding box center [195, 244] width 113 height 8
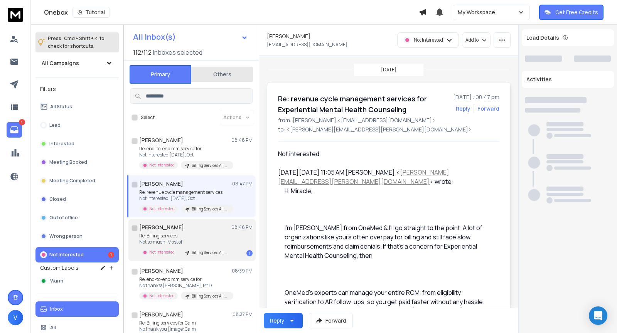
click at [187, 235] on p "Re: Billing services" at bounding box center [185, 236] width 92 height 6
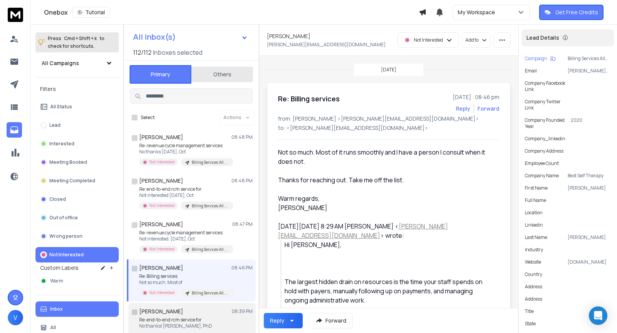
scroll to position [0, 0]
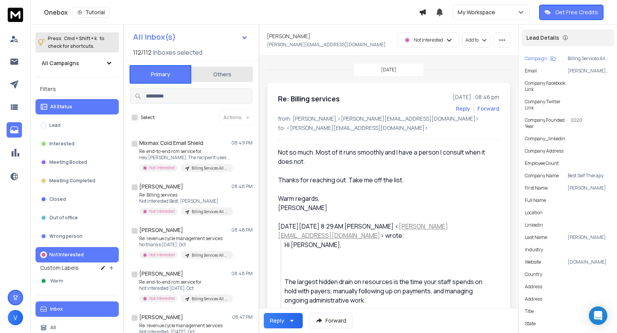
click at [70, 106] on p "All Status" at bounding box center [61, 107] width 22 height 6
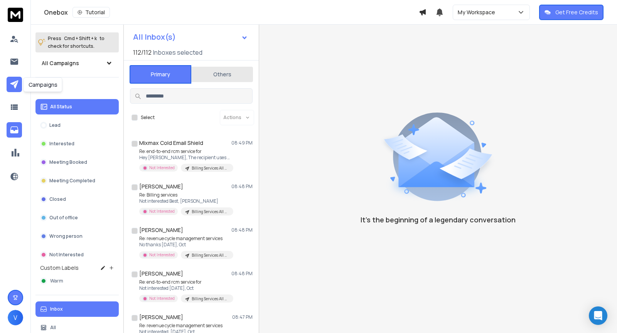
click at [14, 85] on icon at bounding box center [14, 85] width 8 height 8
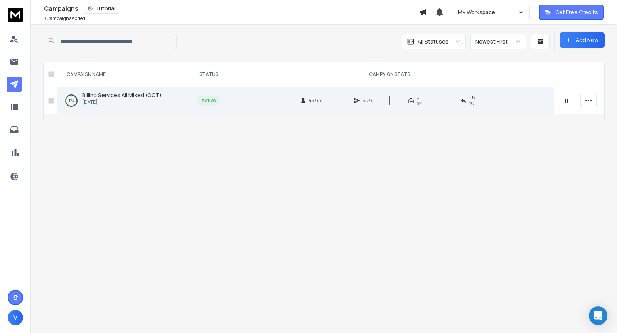
click at [172, 101] on div "11 % Billing Services All Mixed (OCT) 7 days ago" at bounding box center [124, 100] width 119 height 18
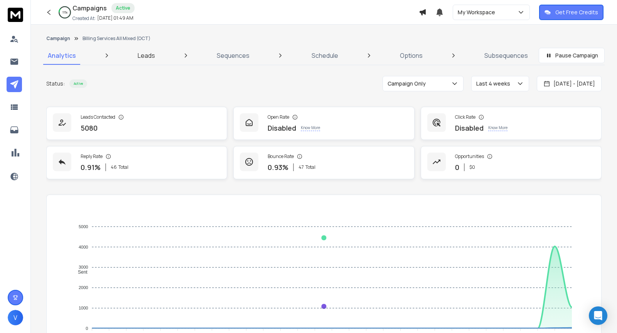
click at [151, 59] on p "Leads" at bounding box center [146, 55] width 17 height 9
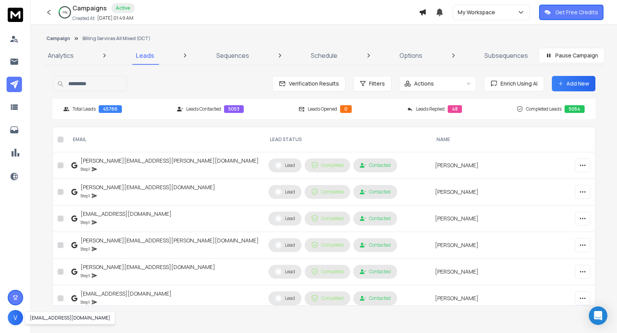
click at [14, 320] on span "V" at bounding box center [15, 317] width 15 height 15
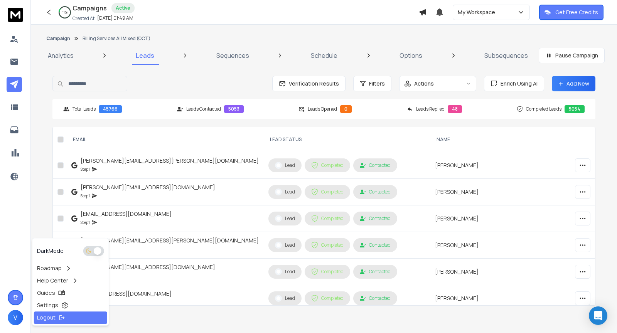
click at [59, 317] on icon at bounding box center [62, 317] width 7 height 7
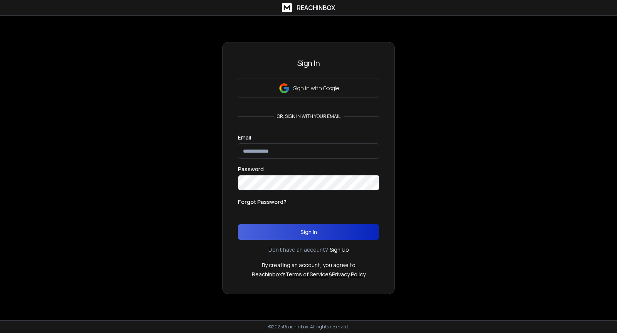
click at [281, 156] on input "email" at bounding box center [308, 150] width 141 height 15
type input "**********"
click at [313, 230] on button "Sign In" at bounding box center [308, 231] width 141 height 15
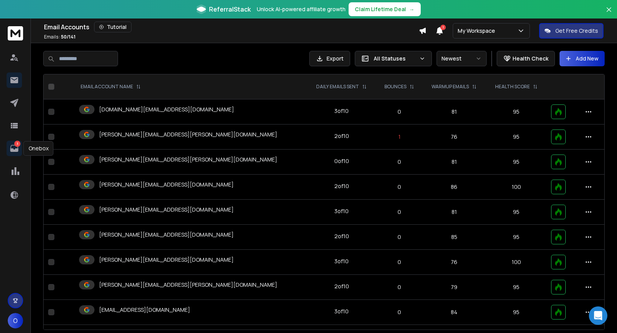
click at [15, 153] on link "3" at bounding box center [14, 148] width 15 height 15
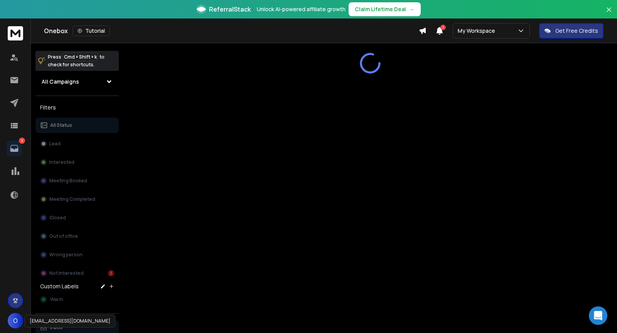
click at [19, 320] on span "O" at bounding box center [15, 320] width 15 height 15
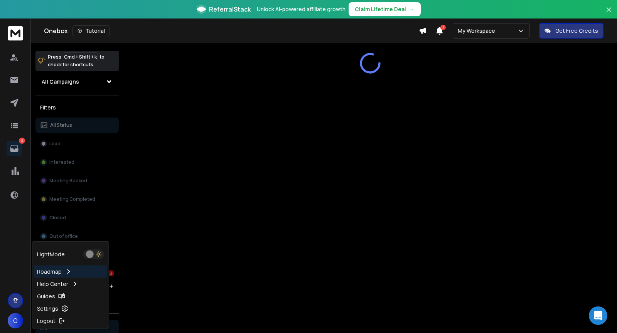
click at [92, 252] on button "button" at bounding box center [93, 254] width 21 height 10
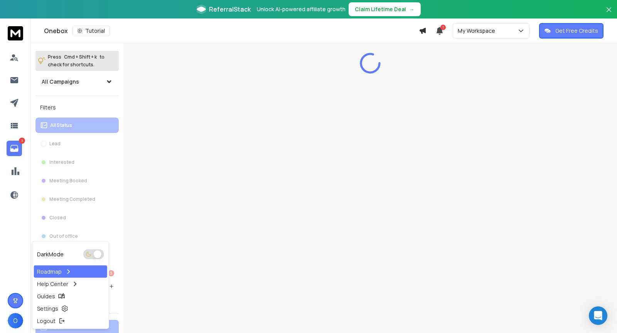
click at [12, 216] on div "3 O" at bounding box center [15, 177] width 31 height 318
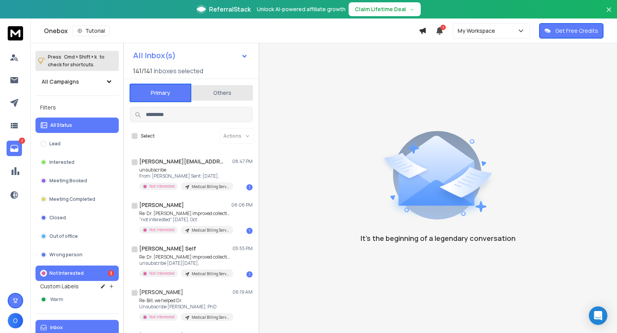
click at [85, 276] on button "Not Interested 3" at bounding box center [76, 273] width 83 height 15
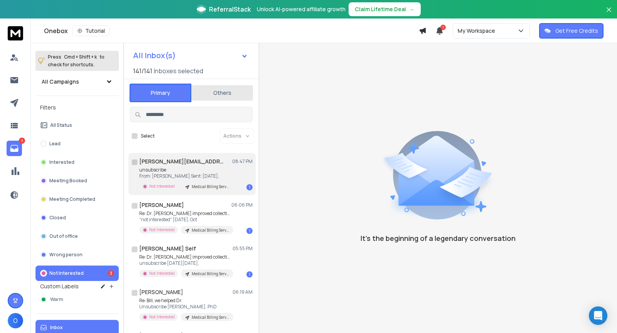
click at [177, 173] on p "From: [PERSON_NAME] Sent: [DATE]," at bounding box center [185, 176] width 92 height 6
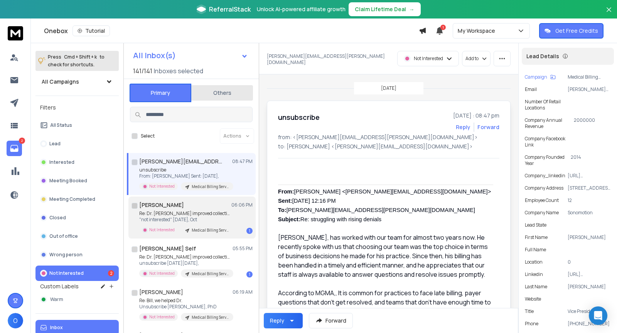
click at [180, 203] on h1 "[PERSON_NAME]" at bounding box center [161, 205] width 45 height 8
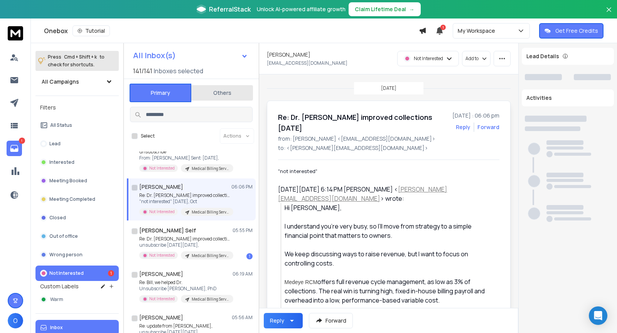
scroll to position [19, 0]
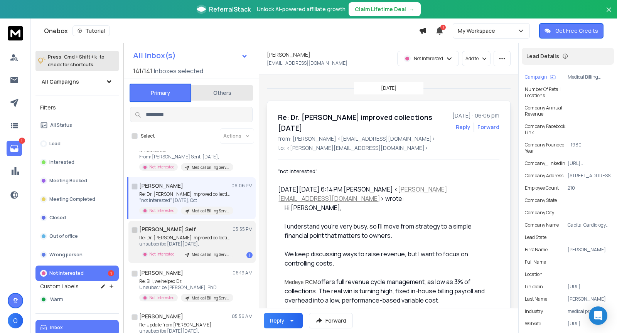
click at [180, 238] on p "Re: Dr. [PERSON_NAME] improved collections" at bounding box center [185, 238] width 92 height 6
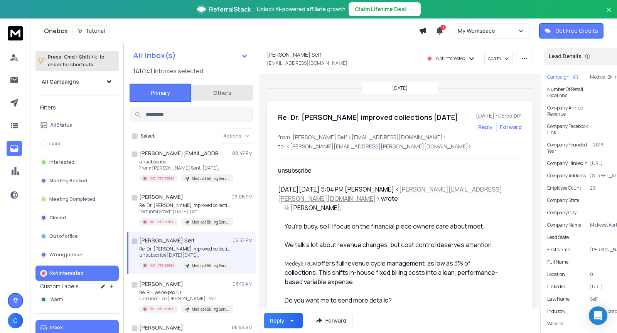
scroll to position [0, 0]
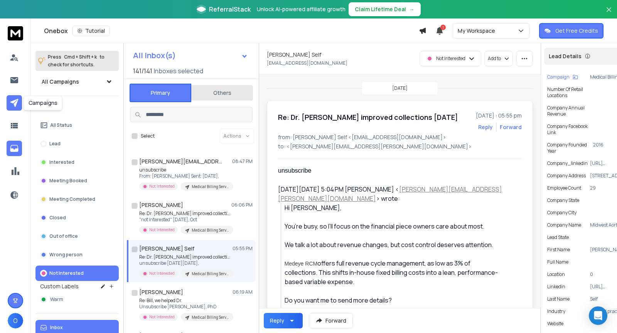
click at [14, 101] on icon at bounding box center [14, 103] width 8 height 8
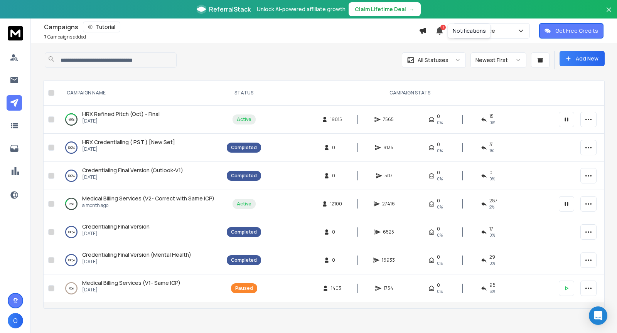
click at [442, 30] on icon at bounding box center [439, 31] width 7 height 8
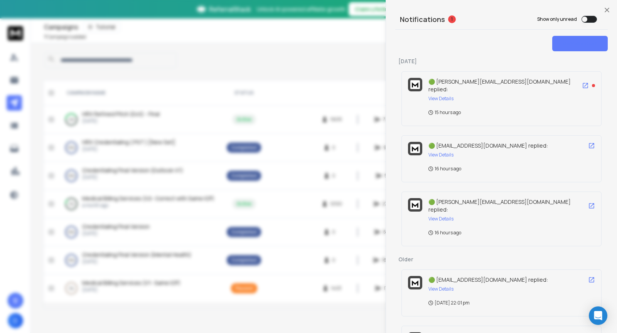
click at [574, 44] on span "Mark all as read" at bounding box center [579, 43] width 35 height 6
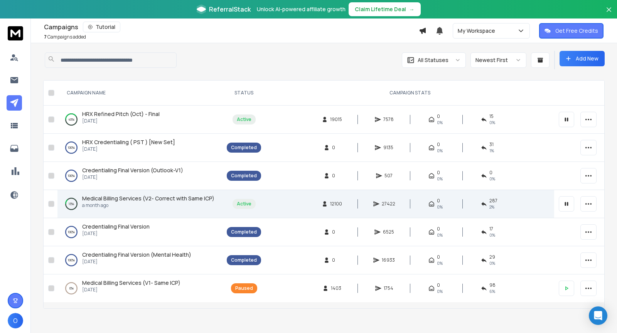
click at [181, 206] on p "a month ago" at bounding box center [148, 205] width 132 height 6
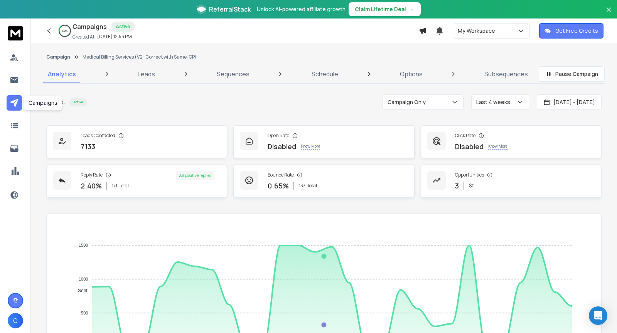
click at [11, 102] on icon at bounding box center [14, 103] width 8 height 8
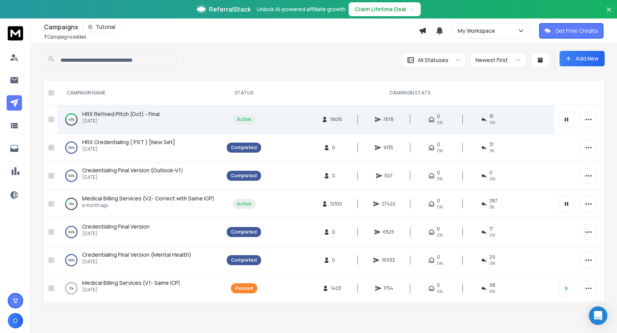
click at [132, 122] on p "6 days ago" at bounding box center [120, 121] width 77 height 6
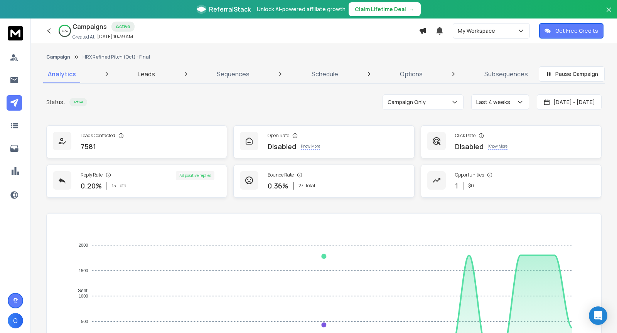
click at [150, 79] on link "Leads" at bounding box center [146, 74] width 27 height 18
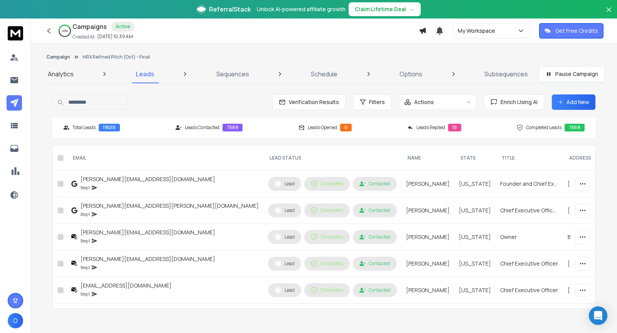
click at [58, 70] on p "Analytics" at bounding box center [61, 73] width 26 height 9
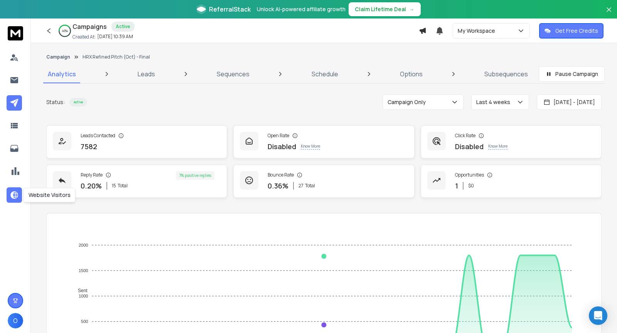
click at [13, 197] on icon at bounding box center [14, 195] width 8 height 8
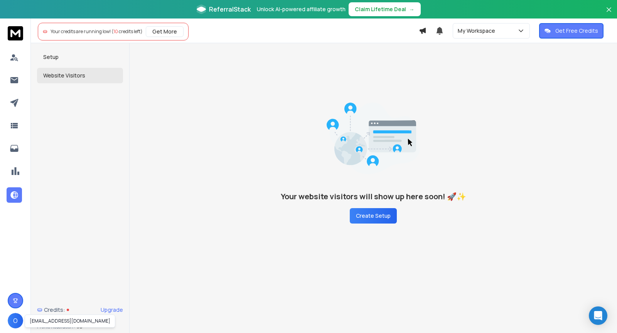
click at [21, 323] on span "O" at bounding box center [15, 320] width 15 height 15
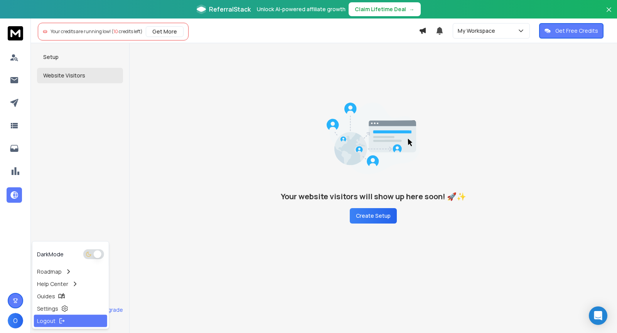
click at [51, 322] on p "Logout" at bounding box center [46, 321] width 18 height 8
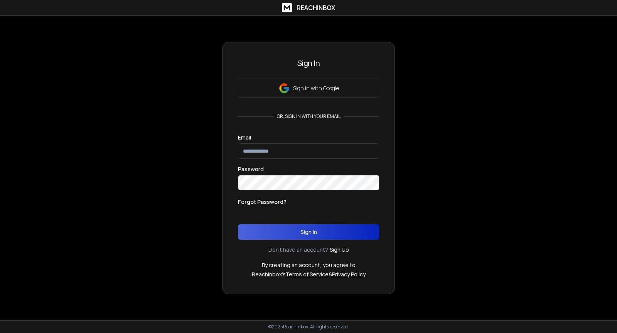
click at [283, 156] on input "email" at bounding box center [308, 150] width 141 height 15
type input "**********"
click at [313, 230] on button "Sign In" at bounding box center [308, 231] width 141 height 15
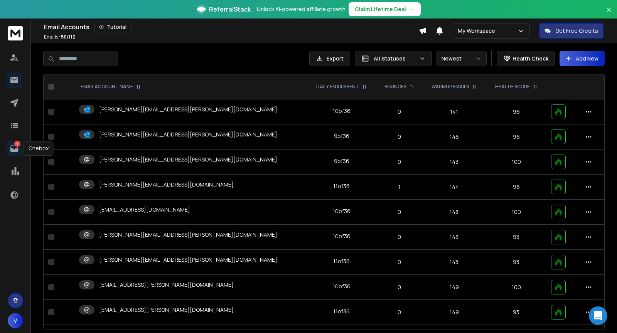
click at [11, 150] on icon at bounding box center [14, 148] width 8 height 7
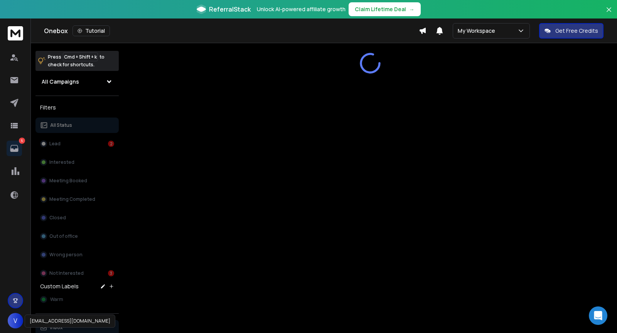
click at [13, 320] on span "V" at bounding box center [15, 320] width 15 height 15
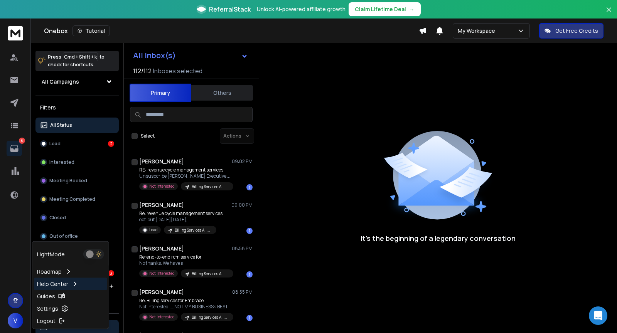
click at [92, 254] on button "button" at bounding box center [93, 254] width 21 height 10
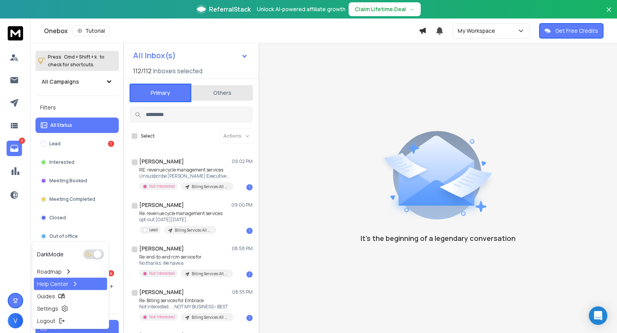
click at [0, 243] on div "5 V" at bounding box center [15, 177] width 31 height 318
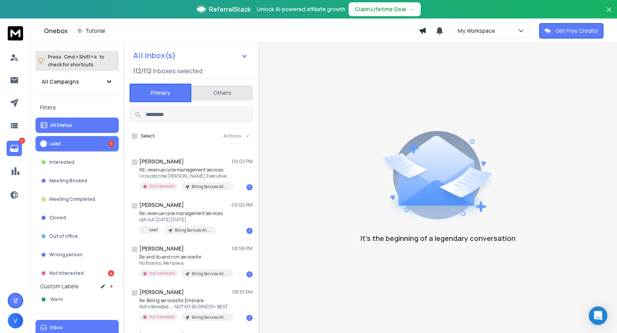
click at [91, 146] on button "Lead 1" at bounding box center [76, 143] width 83 height 15
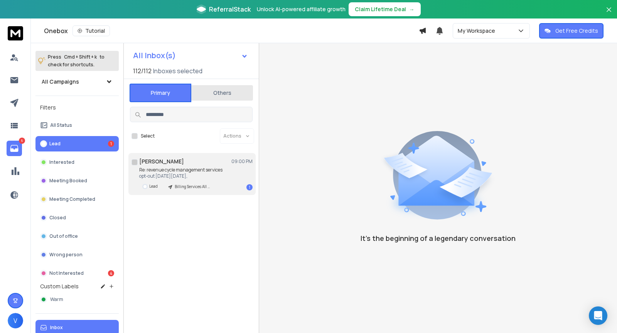
click at [190, 173] on p "opt-out [DATE][DATE]," at bounding box center [180, 176] width 83 height 6
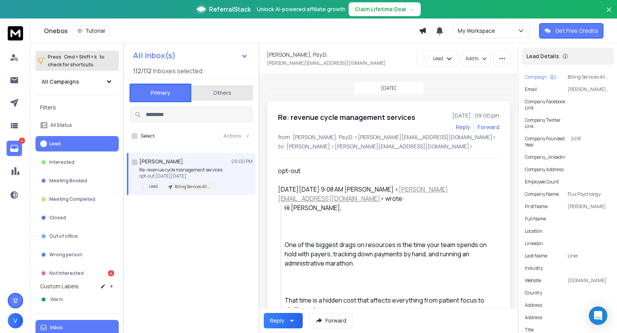
click at [442, 60] on p "Lead" at bounding box center [438, 58] width 10 height 6
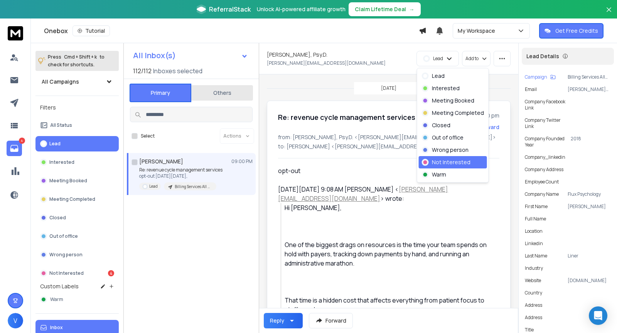
click at [445, 161] on p "Not Interested" at bounding box center [451, 162] width 39 height 8
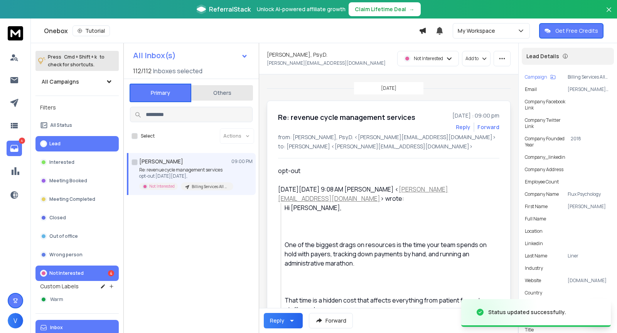
click at [56, 272] on p "Not Interested" at bounding box center [66, 273] width 34 height 6
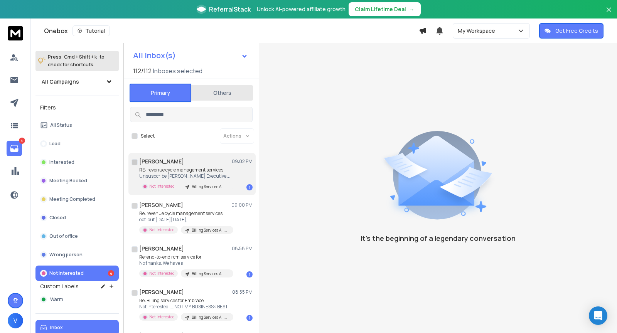
click at [190, 162] on div "[PERSON_NAME] 09:02 PM" at bounding box center [195, 162] width 113 height 8
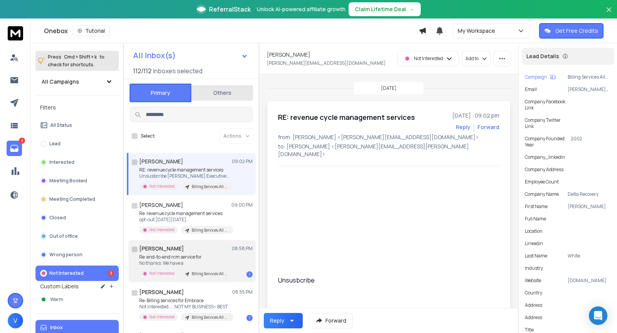
click at [166, 260] on p "No thanks. We have a" at bounding box center [185, 263] width 92 height 6
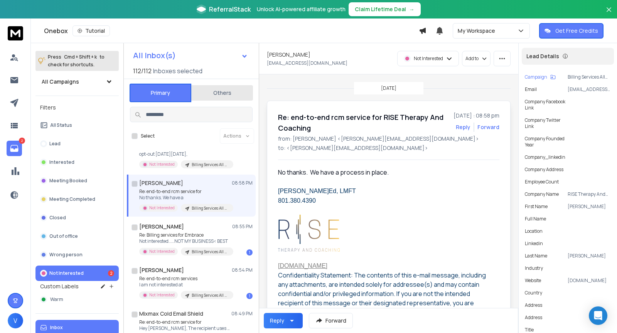
scroll to position [65, 0]
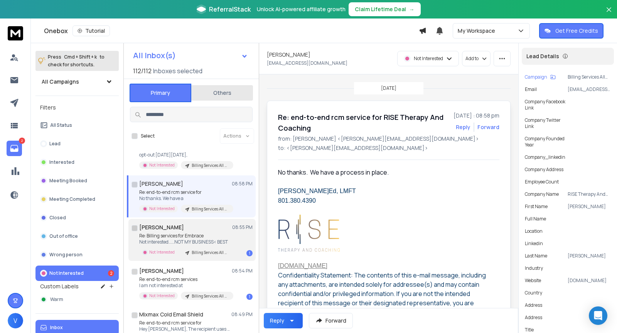
click at [193, 234] on p "Re: Billing services for Embrace" at bounding box center [185, 236] width 92 height 6
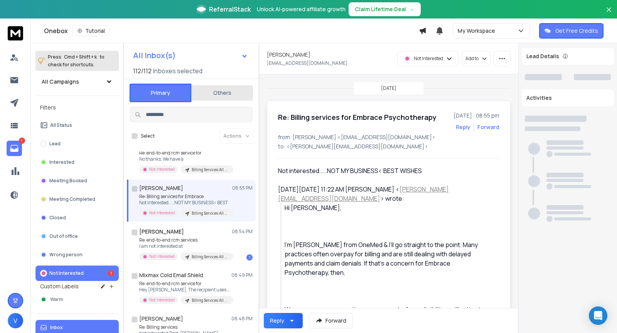
scroll to position [107, 0]
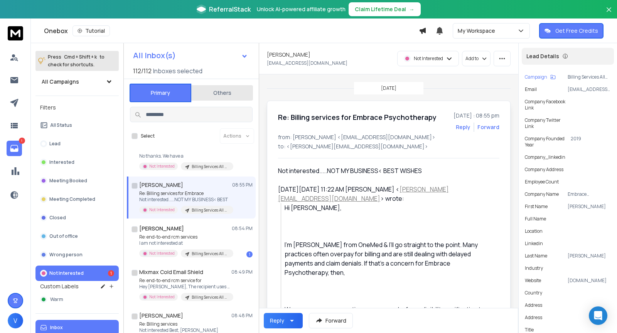
click at [193, 234] on p "Re: end-to-end rcm services" at bounding box center [185, 237] width 92 height 6
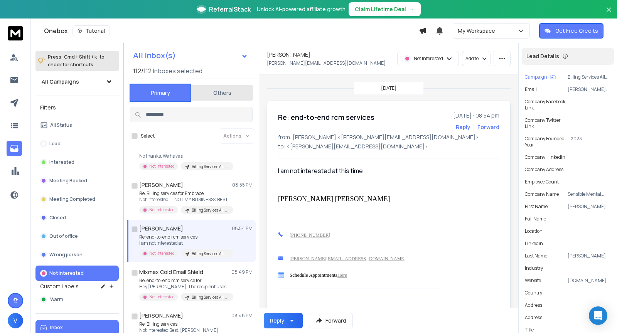
click at [440, 58] on p "Not Interested" at bounding box center [428, 58] width 29 height 6
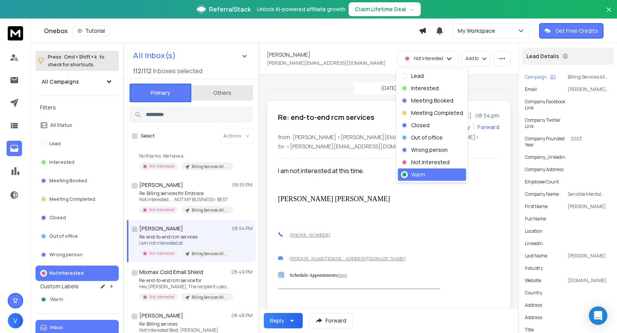
click at [439, 172] on div "Warm" at bounding box center [432, 174] width 68 height 12
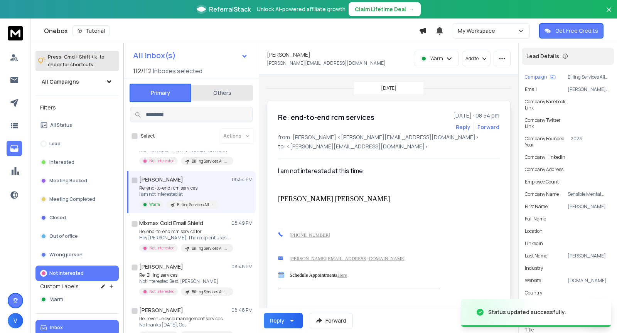
scroll to position [158, 0]
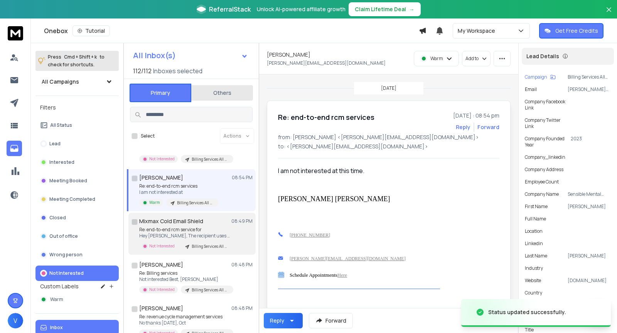
click at [187, 230] on p "Re: end-to-end rcm service for" at bounding box center [185, 230] width 92 height 6
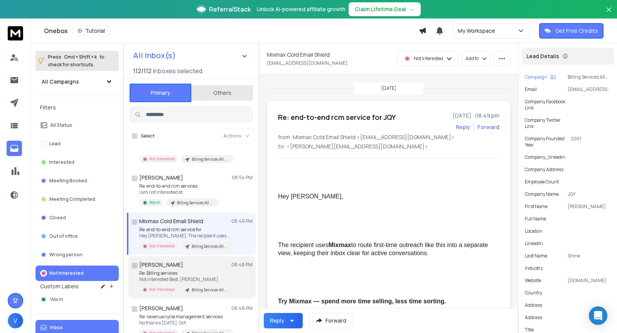
click at [183, 268] on div "[PERSON_NAME] 08:48 PM" at bounding box center [195, 265] width 113 height 8
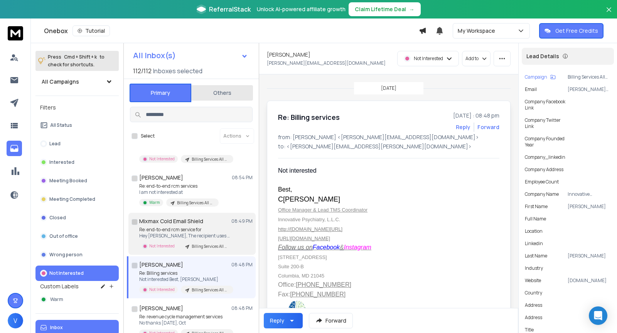
click at [185, 227] on p "Re: end-to-end rcm service for" at bounding box center [185, 230] width 92 height 6
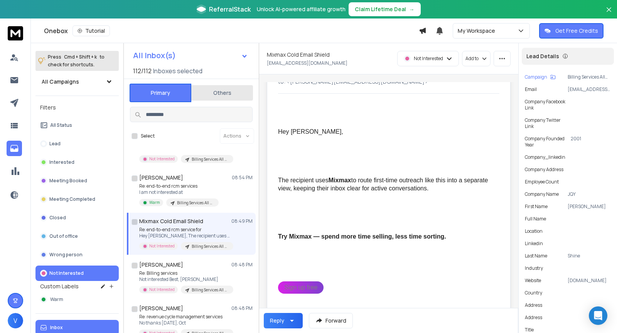
scroll to position [0, 0]
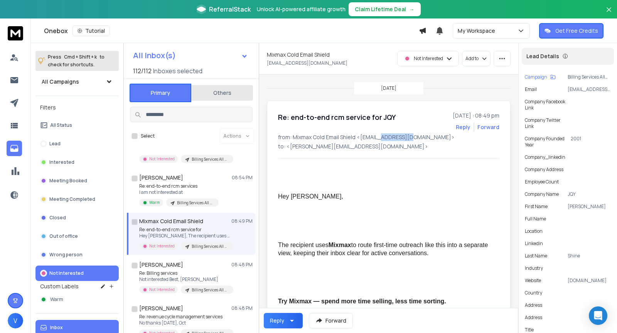
drag, startPoint x: 378, startPoint y: 139, endPoint x: 409, endPoint y: 139, distance: 30.4
click at [409, 139] on p "from: Mixmax Cold Email Shield <[EMAIL_ADDRESS][DOMAIN_NAME]>" at bounding box center [388, 137] width 221 height 8
copy p "[DOMAIN_NAME]"
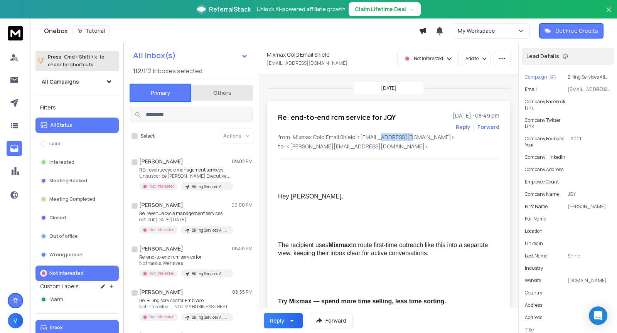
click at [72, 122] on button "All Status" at bounding box center [76, 125] width 83 height 15
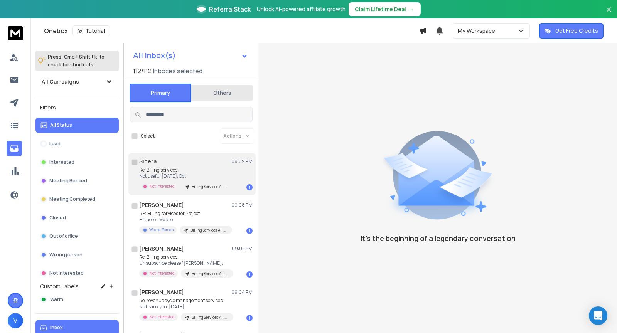
click at [196, 168] on p "Re: Billing services" at bounding box center [185, 170] width 92 height 6
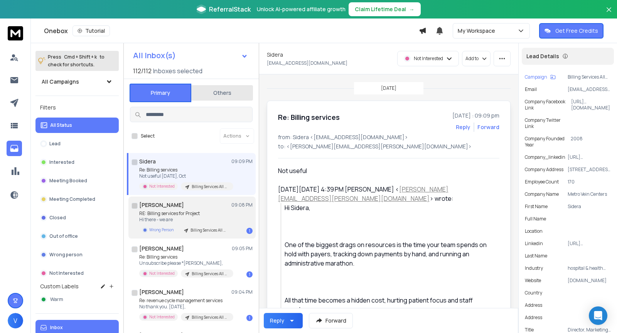
click at [186, 206] on div "[PERSON_NAME] 09:08 PM" at bounding box center [195, 205] width 113 height 8
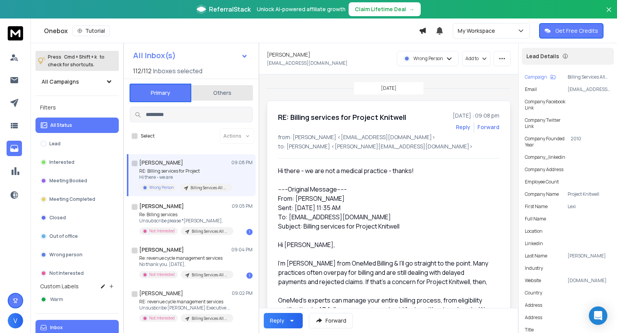
scroll to position [49, 0]
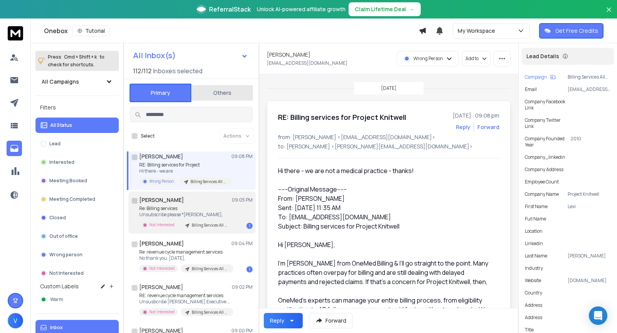
click at [173, 203] on h1 "[PERSON_NAME]" at bounding box center [161, 200] width 45 height 8
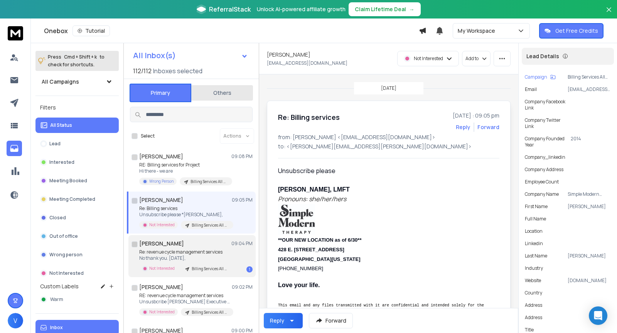
click at [180, 257] on p "No thank you. [DATE]," at bounding box center [185, 258] width 92 height 6
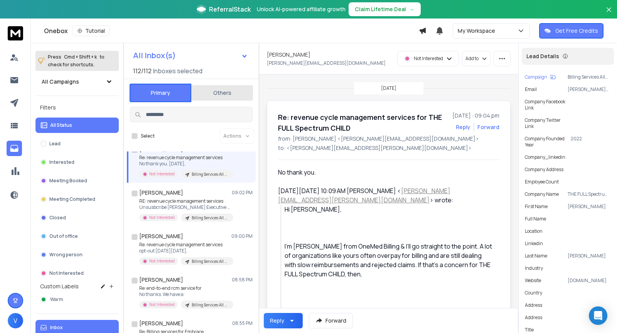
scroll to position [0, 0]
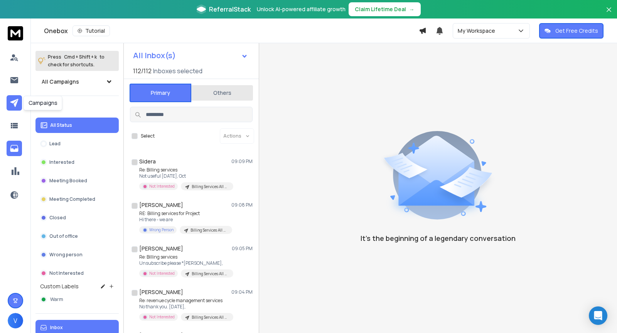
click at [13, 101] on icon at bounding box center [14, 103] width 8 height 8
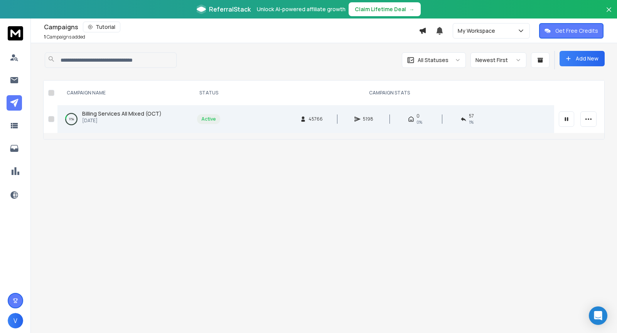
click at [274, 119] on div "45766 5198 0 0% 57 1 %" at bounding box center [389, 119] width 320 height 12
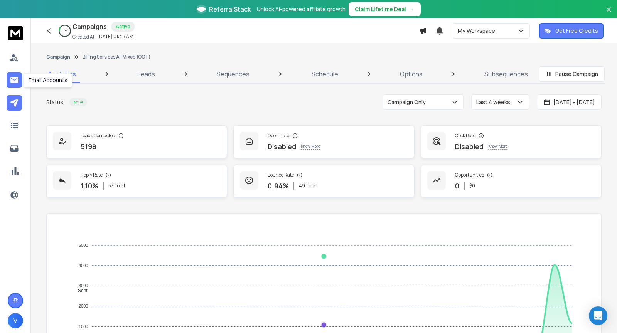
click at [13, 81] on icon at bounding box center [14, 80] width 8 height 6
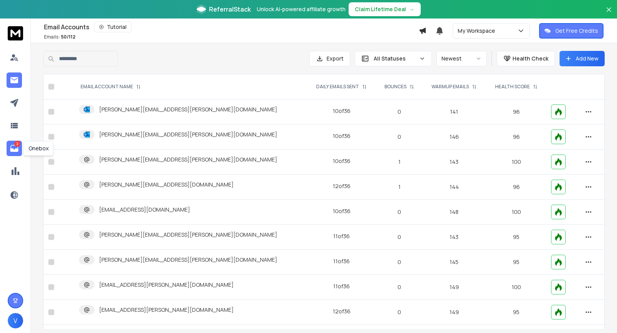
click at [14, 147] on icon at bounding box center [14, 148] width 9 height 9
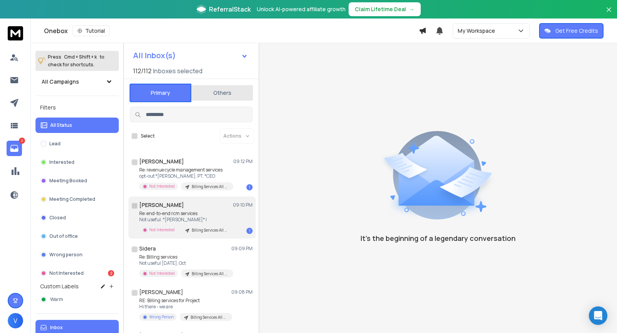
click at [197, 205] on div "[PERSON_NAME] 09:10 PM" at bounding box center [195, 205] width 113 height 8
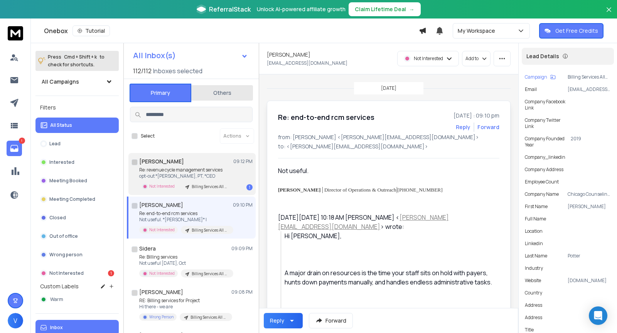
click at [180, 155] on div "[PERSON_NAME] 09:12 PM Re: revenue cycle management services opt-out *[PERSON_N…" at bounding box center [191, 174] width 127 height 42
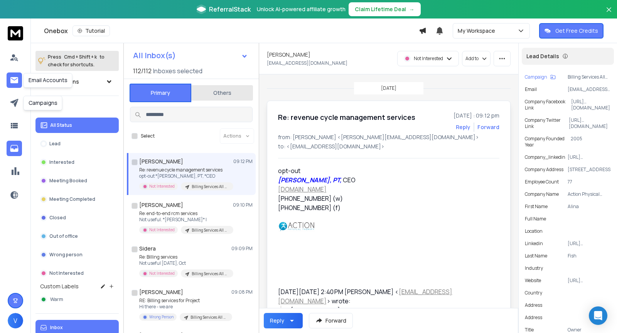
click at [15, 82] on icon at bounding box center [14, 80] width 8 height 6
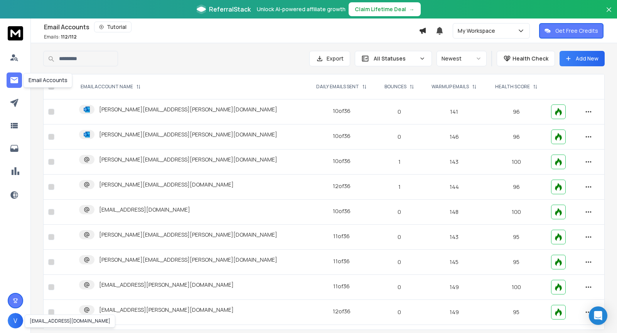
click at [16, 319] on span "V" at bounding box center [15, 320] width 15 height 15
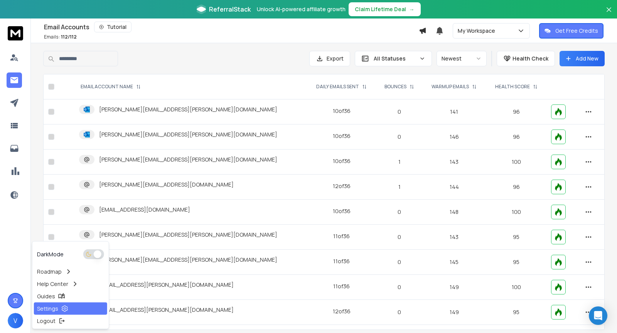
click at [62, 310] on icon at bounding box center [65, 309] width 6 height 6
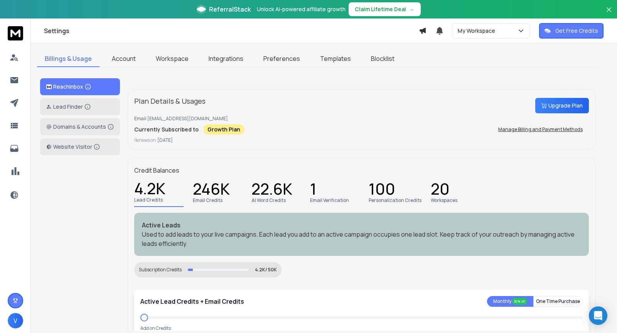
click at [94, 237] on div "ReachInbox Lead Finder Domains & Accounts Website Visitor Plan Details & Usages…" at bounding box center [317, 201] width 555 height 247
click at [13, 98] on icon at bounding box center [14, 102] width 9 height 9
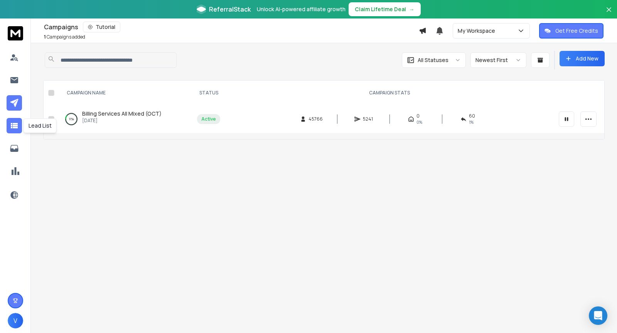
click at [15, 128] on icon at bounding box center [14, 125] width 7 height 5
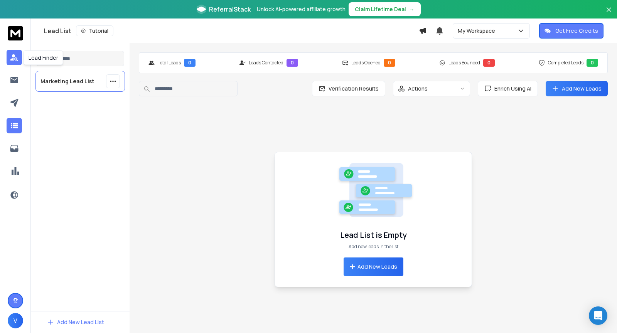
click at [15, 54] on icon at bounding box center [14, 57] width 9 height 9
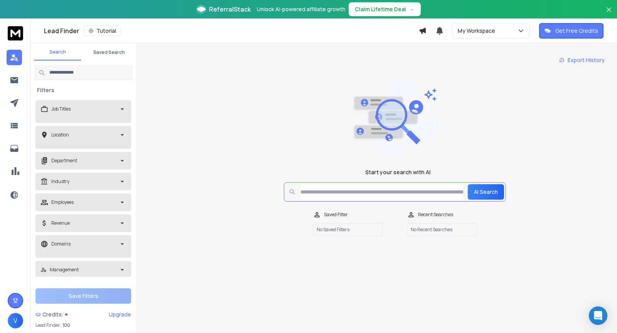
click at [608, 11] on icon "Close banner" at bounding box center [608, 9] width 7 height 7
